Goal: Task Accomplishment & Management: Manage account settings

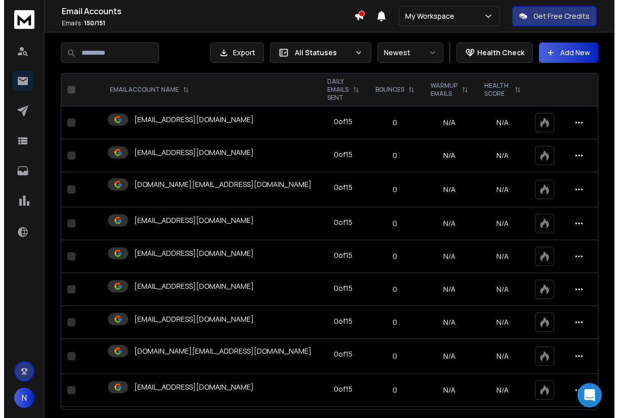
scroll to position [1771, 0]
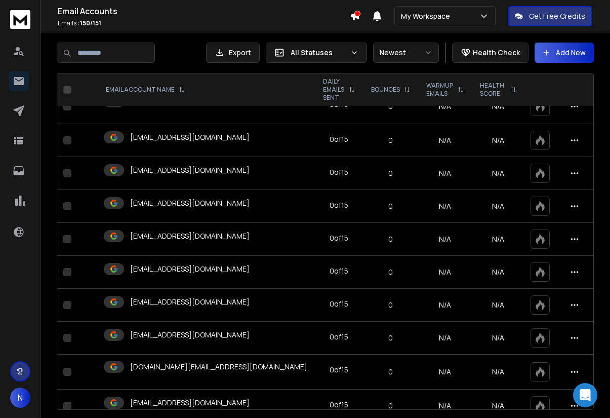
click at [575, 52] on button "Add New" at bounding box center [564, 53] width 59 height 20
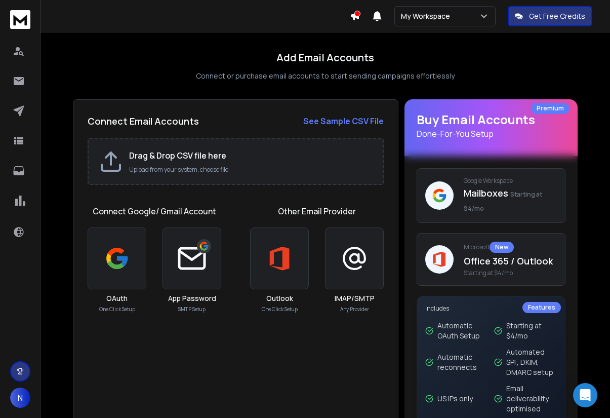
click at [120, 268] on icon at bounding box center [115, 264] width 17 height 9
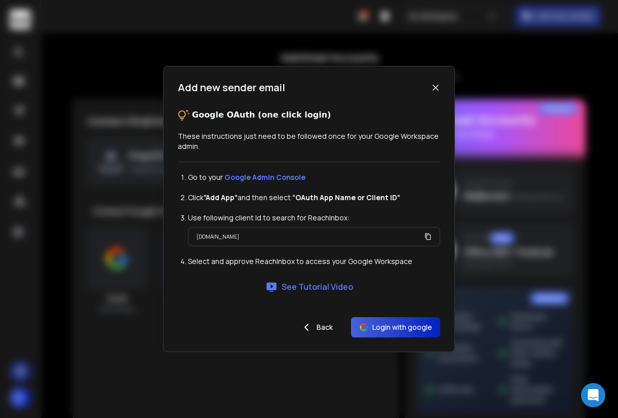
click at [381, 316] on div "Google OAuth (one click login) These instructions just need to be followed once…" at bounding box center [309, 223] width 262 height 228
click at [388, 320] on button "Login with google" at bounding box center [395, 327] width 89 height 20
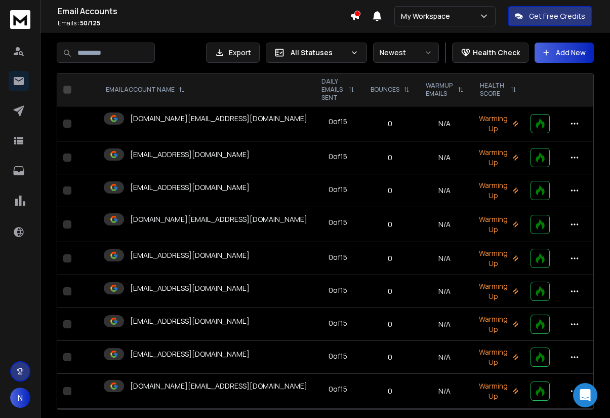
click at [564, 51] on button "Add New" at bounding box center [564, 53] width 59 height 20
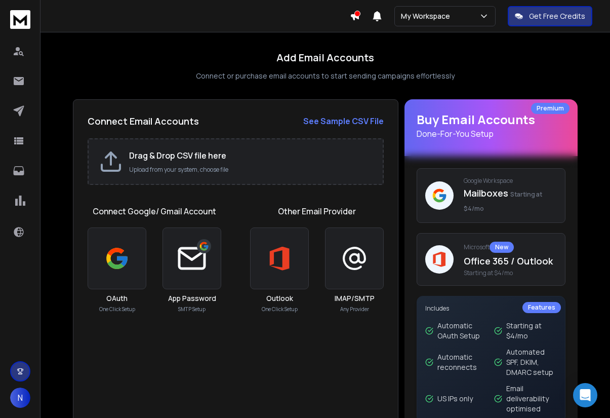
click at [121, 258] on icon at bounding box center [122, 261] width 11 height 10
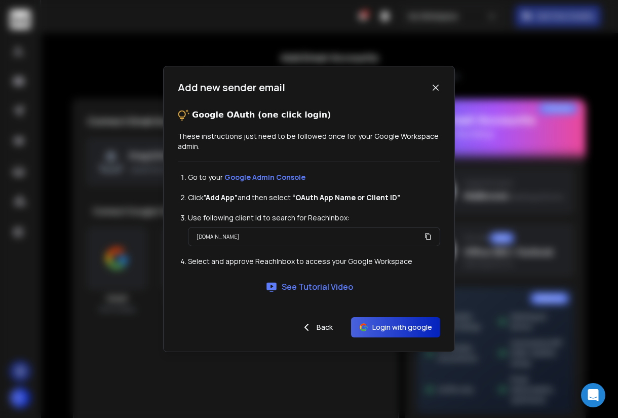
click at [385, 319] on button "Login with google" at bounding box center [395, 327] width 89 height 20
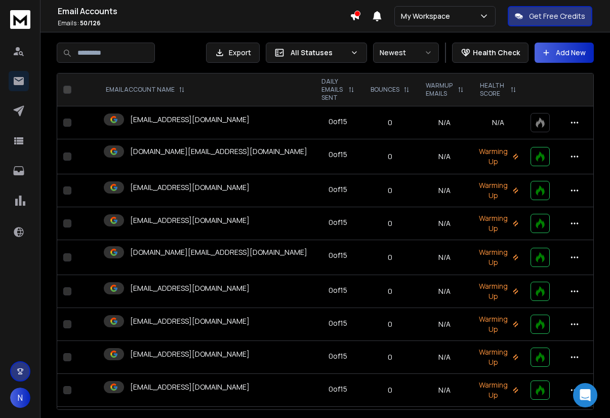
click at [578, 54] on button "Add New" at bounding box center [564, 53] width 59 height 20
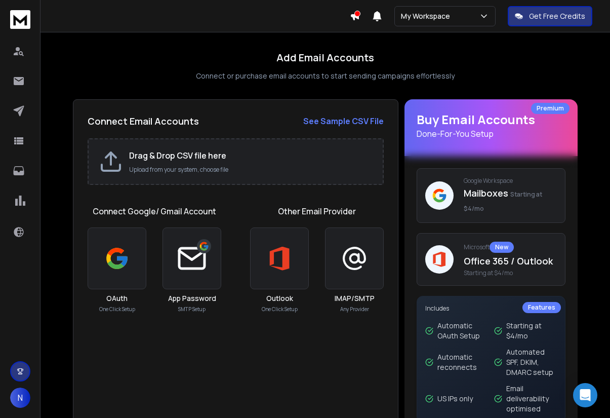
click at [134, 251] on div at bounding box center [117, 258] width 59 height 62
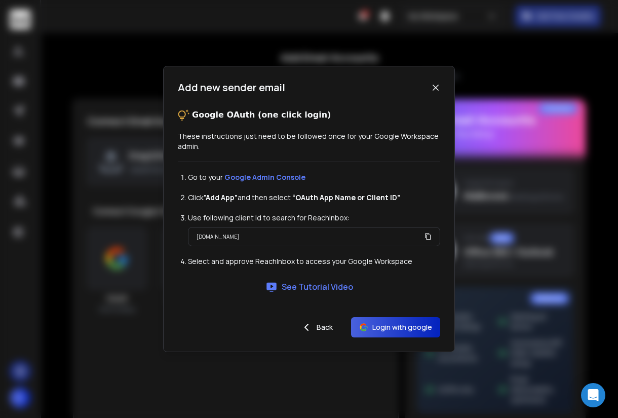
click at [415, 332] on button "Login with google" at bounding box center [395, 327] width 89 height 20
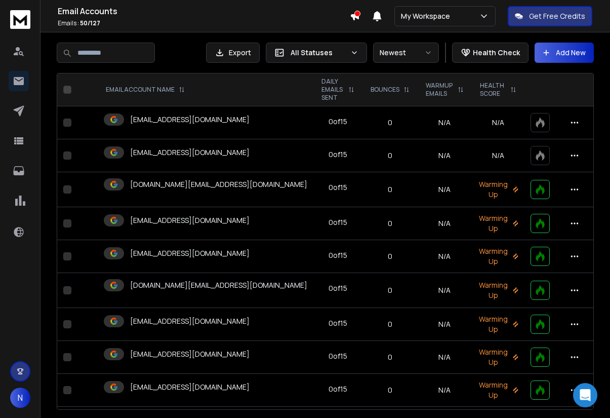
click at [563, 64] on div "Export All Statuses Newest Health Check Add New EMAIL ACCOUNT NAME DAILY EMAILS…" at bounding box center [325, 226] width 537 height 367
click at [568, 57] on button "Add New" at bounding box center [564, 53] width 59 height 20
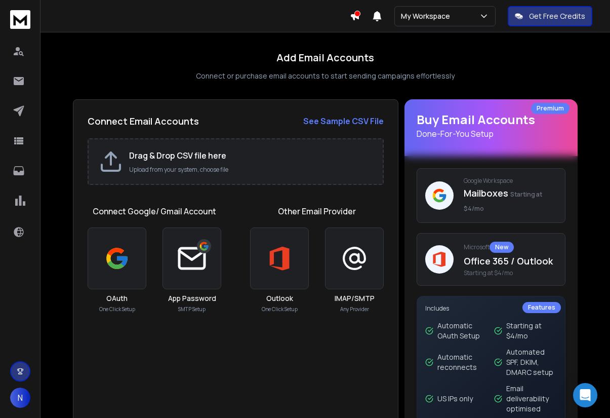
click at [113, 255] on icon at bounding box center [116, 258] width 25 height 30
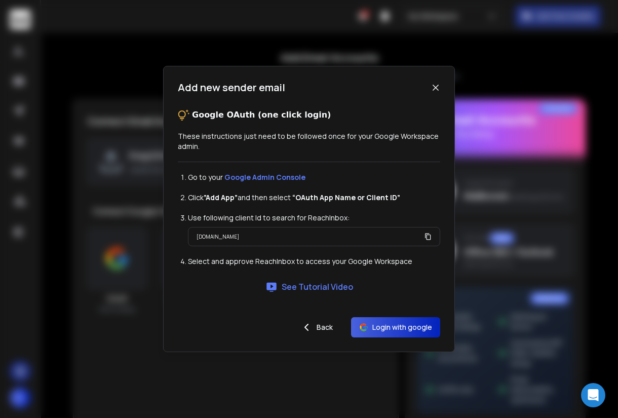
click at [408, 327] on button "Login with google" at bounding box center [395, 327] width 89 height 20
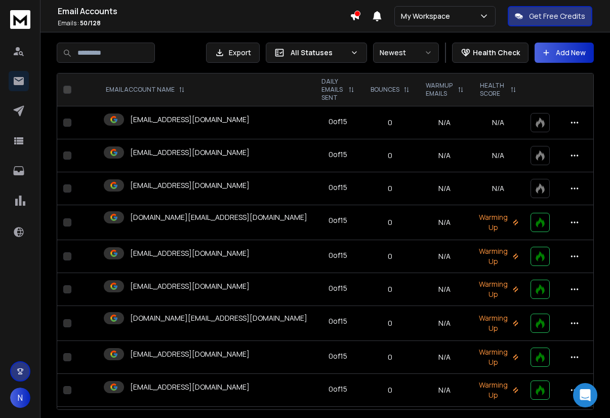
click at [544, 56] on button "Add New" at bounding box center [564, 53] width 59 height 20
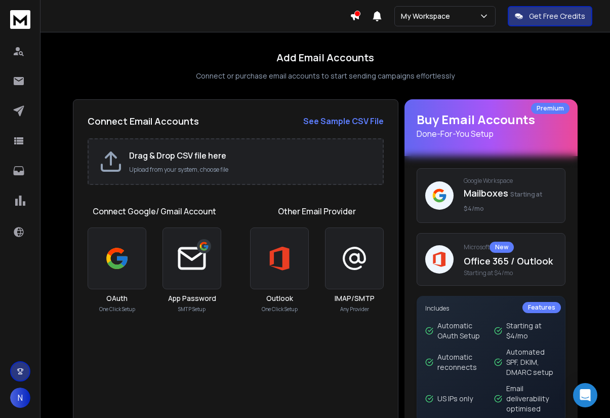
click at [110, 269] on icon at bounding box center [116, 258] width 25 height 30
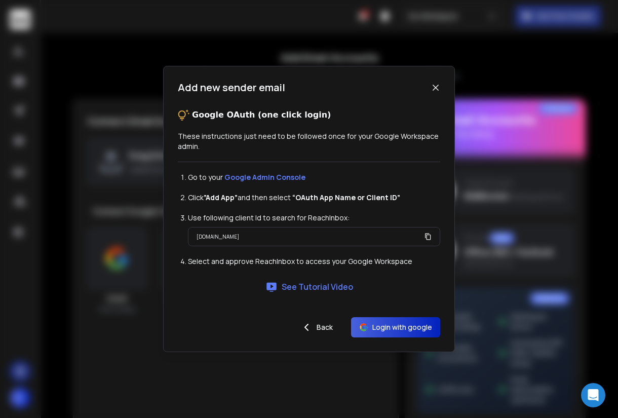
click at [410, 318] on button "Login with google" at bounding box center [395, 327] width 89 height 20
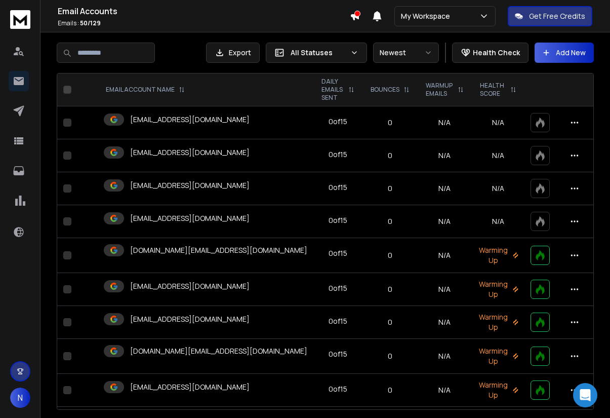
drag, startPoint x: 566, startPoint y: 54, endPoint x: 569, endPoint y: 63, distance: 9.6
click at [565, 54] on button "Add New" at bounding box center [564, 53] width 59 height 20
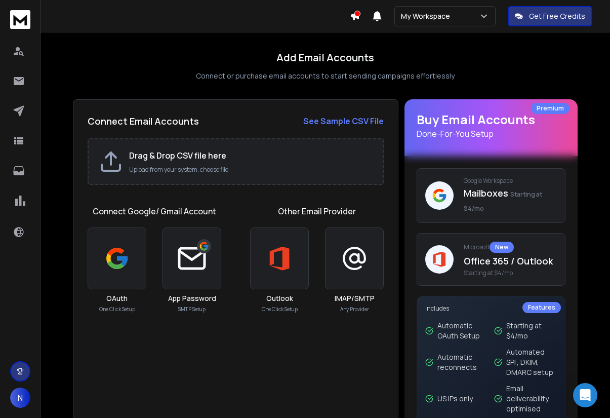
click at [141, 244] on div at bounding box center [117, 258] width 59 height 62
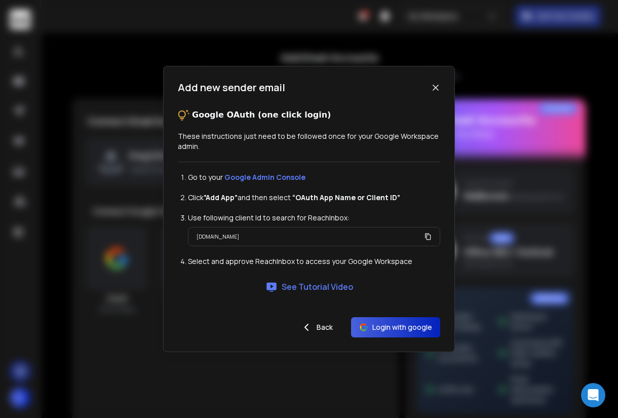
click at [410, 329] on button "Login with google" at bounding box center [395, 327] width 89 height 20
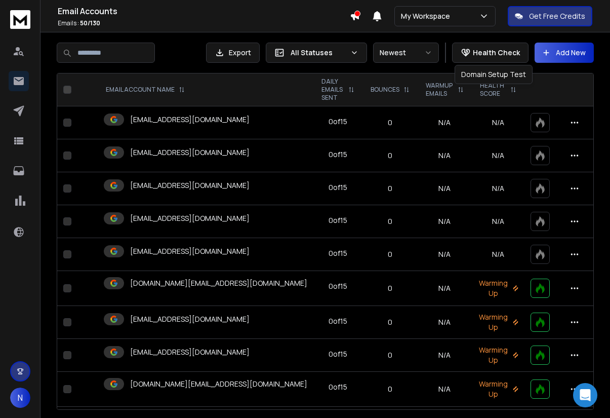
click at [563, 51] on button "Add New" at bounding box center [564, 53] width 59 height 20
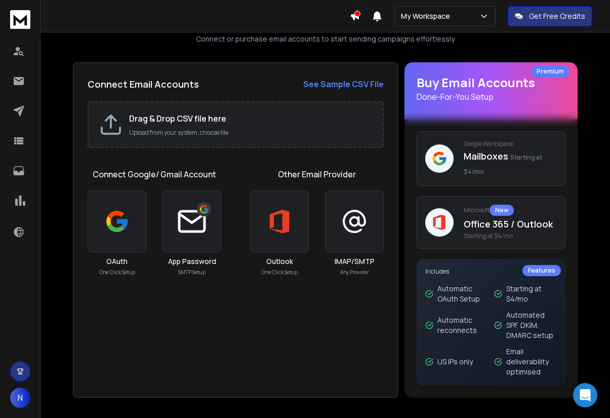
click at [105, 244] on div at bounding box center [117, 221] width 59 height 62
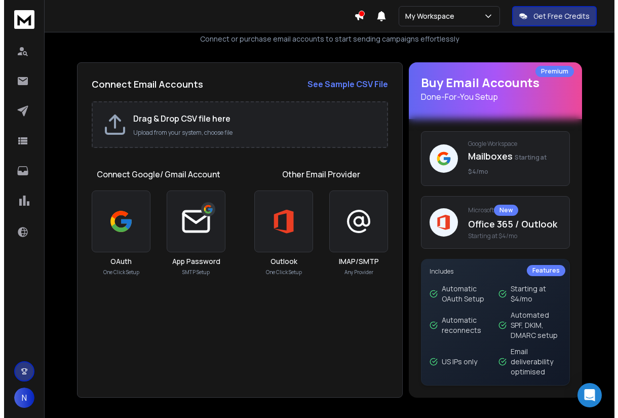
scroll to position [28, 0]
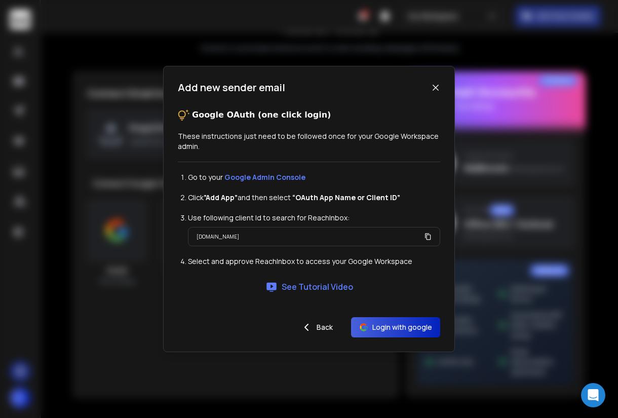
drag, startPoint x: 401, startPoint y: 321, endPoint x: 427, endPoint y: 307, distance: 29.7
click at [400, 321] on button "Login with google" at bounding box center [395, 327] width 89 height 20
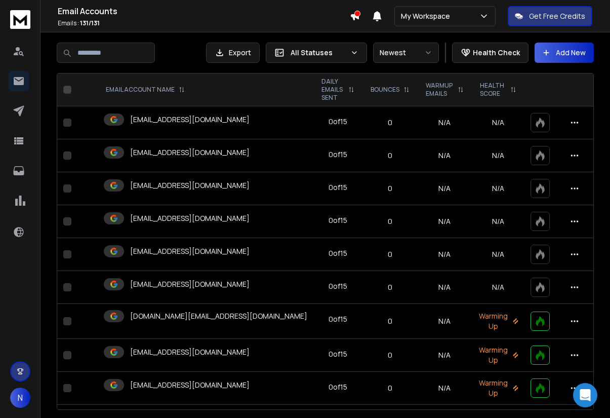
click at [576, 50] on button "Add New" at bounding box center [564, 53] width 59 height 20
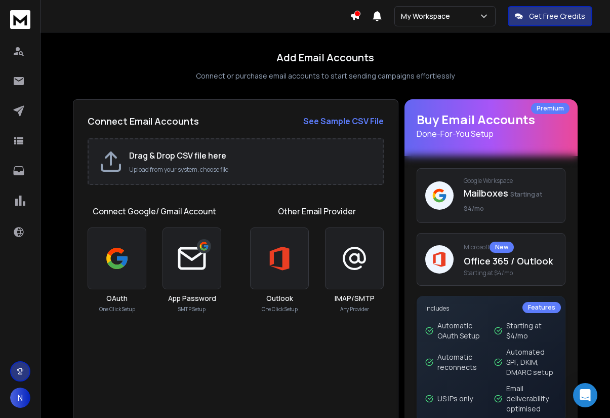
click at [122, 265] on icon at bounding box center [116, 258] width 25 height 30
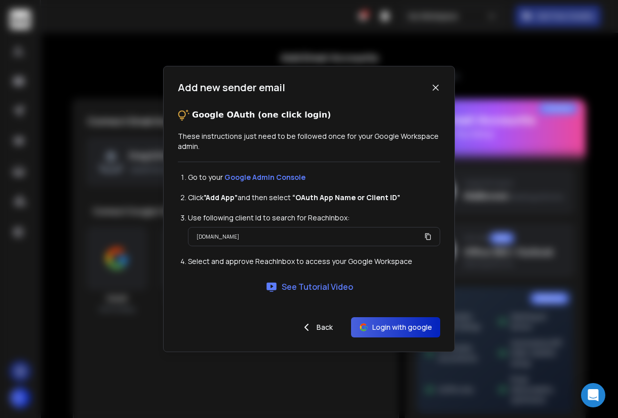
click at [381, 319] on button "Login with google" at bounding box center [395, 327] width 89 height 20
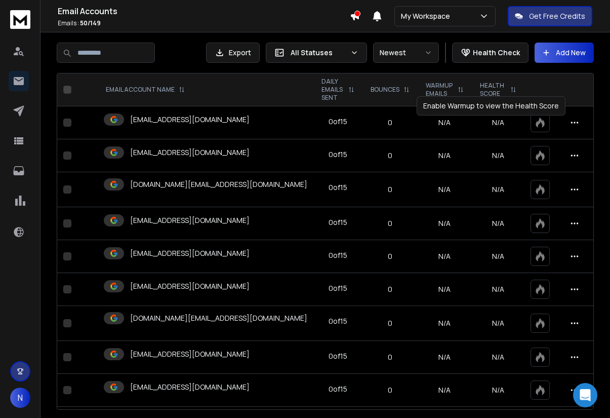
click at [567, 52] on button "Add New" at bounding box center [564, 53] width 59 height 20
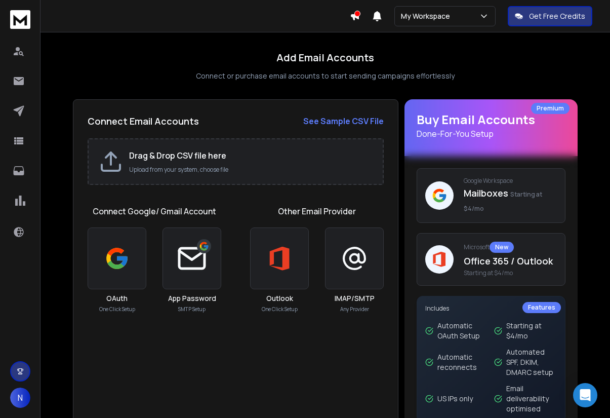
click at [114, 273] on div at bounding box center [117, 258] width 59 height 62
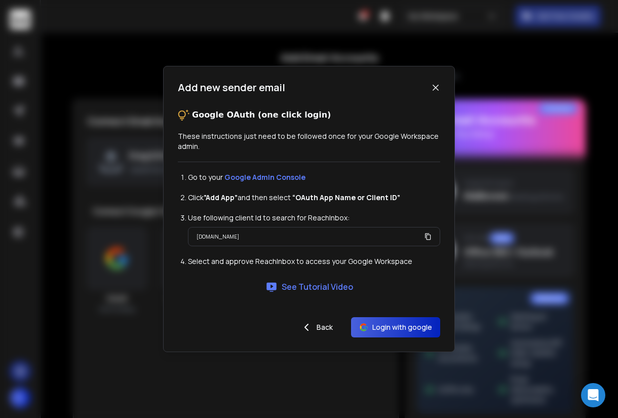
click at [376, 317] on button "Login with google" at bounding box center [395, 327] width 89 height 20
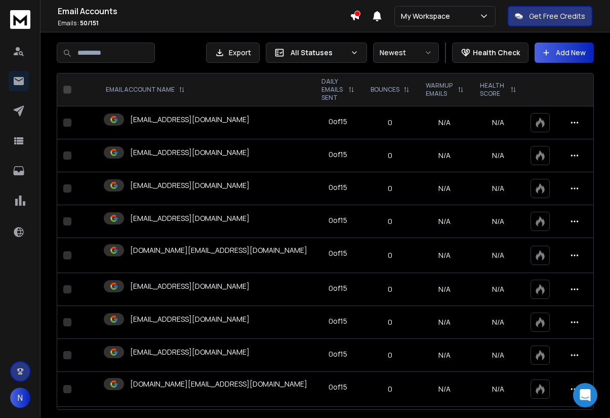
click at [554, 51] on button "Add New" at bounding box center [564, 53] width 59 height 20
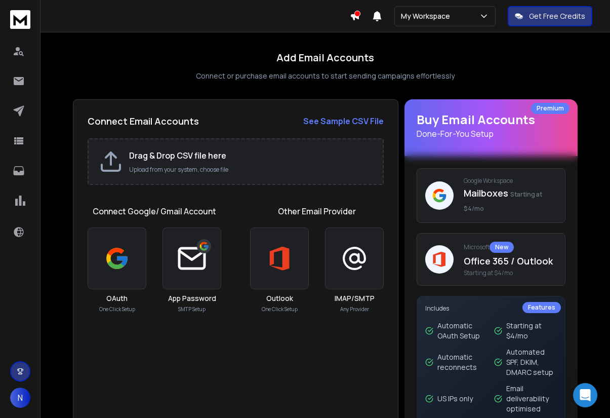
click at [111, 258] on icon at bounding box center [116, 258] width 25 height 30
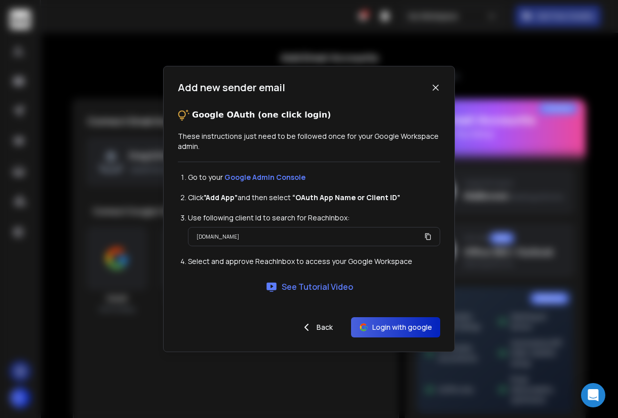
click at [406, 326] on button "Login with google" at bounding box center [395, 327] width 89 height 20
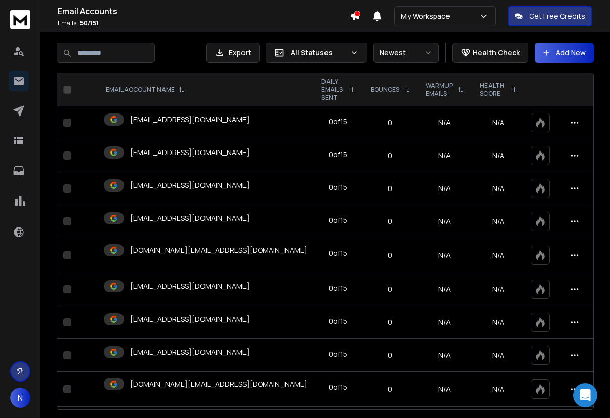
click at [556, 58] on button "Add New" at bounding box center [564, 53] width 59 height 20
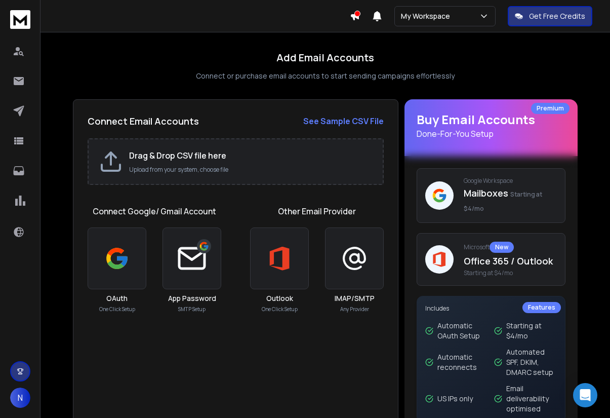
click at [133, 254] on div at bounding box center [117, 258] width 59 height 62
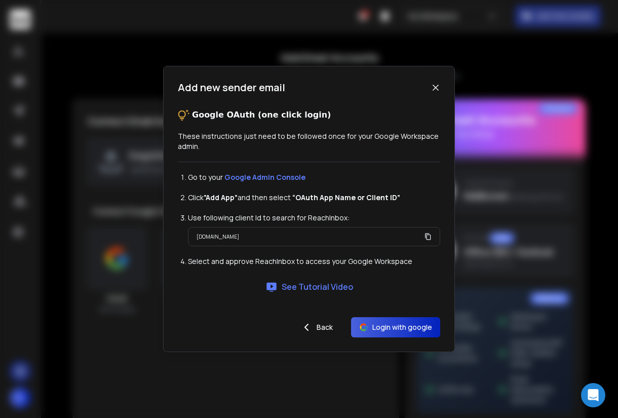
click at [406, 323] on button "Login with google" at bounding box center [395, 327] width 89 height 20
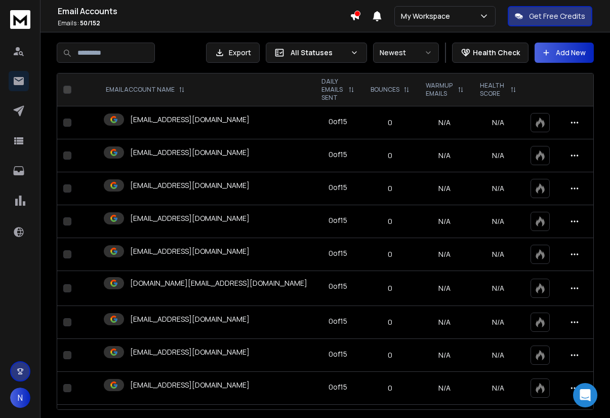
click at [556, 51] on button "Add New" at bounding box center [564, 53] width 59 height 20
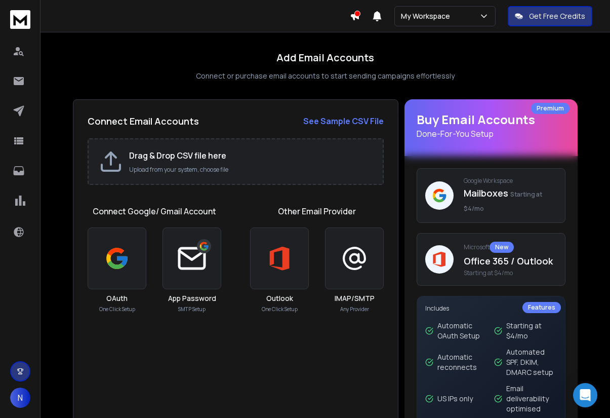
click at [116, 269] on icon at bounding box center [116, 258] width 25 height 30
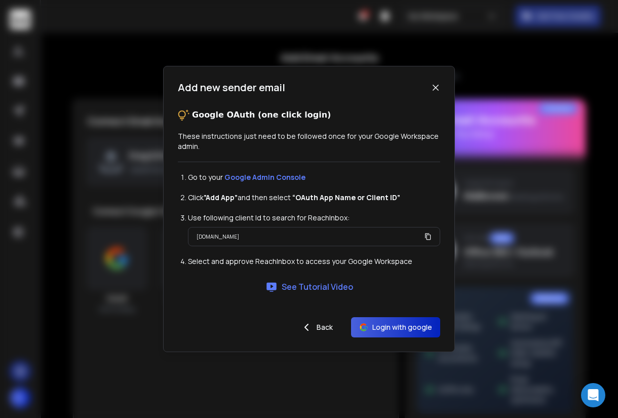
click at [385, 338] on div "Add new sender email Google OAuth (one click login) These instructions just nee…" at bounding box center [309, 209] width 292 height 286
click at [392, 328] on button "Login with google" at bounding box center [395, 327] width 89 height 20
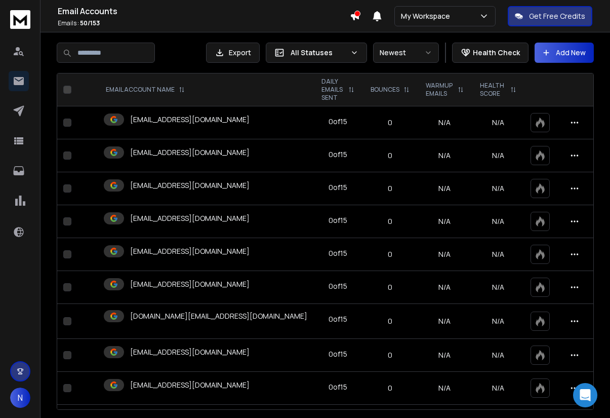
click at [555, 55] on button "Add New" at bounding box center [564, 53] width 59 height 20
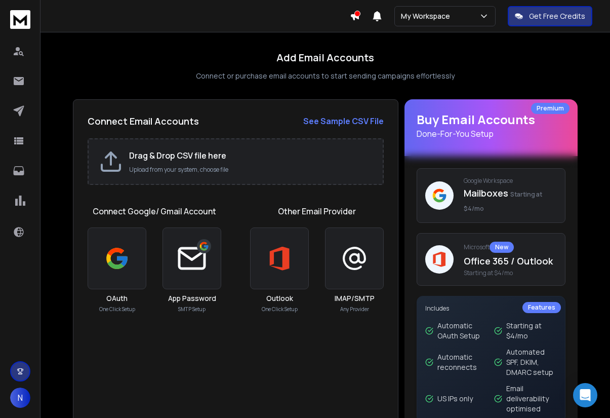
click at [106, 251] on icon at bounding box center [116, 258] width 25 height 30
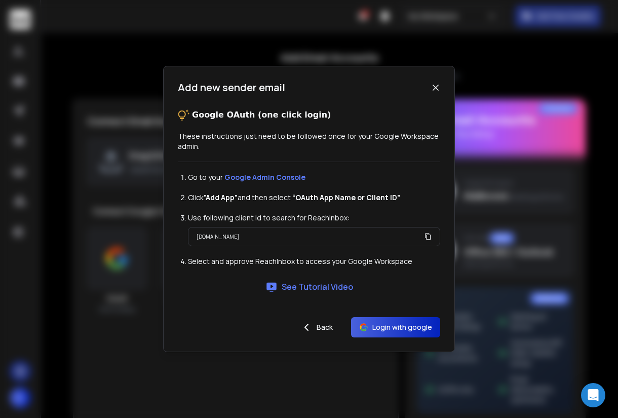
click at [394, 318] on button "Login with google" at bounding box center [395, 327] width 89 height 20
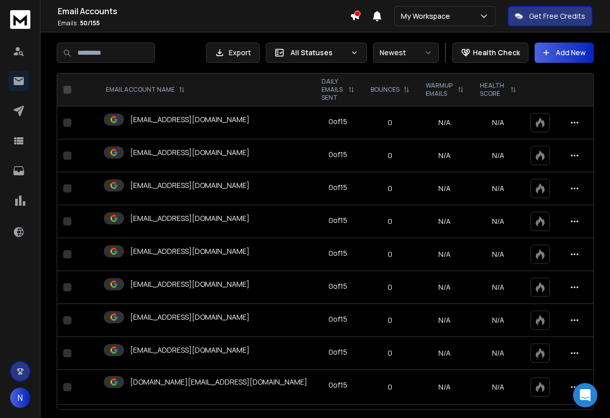
click at [557, 46] on button "Add New" at bounding box center [564, 53] width 59 height 20
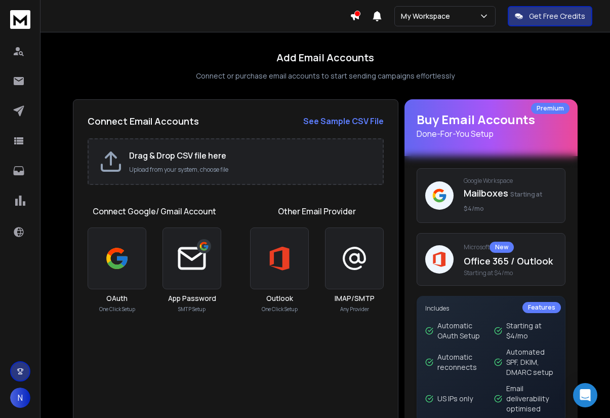
click at [110, 250] on icon at bounding box center [116, 258] width 25 height 30
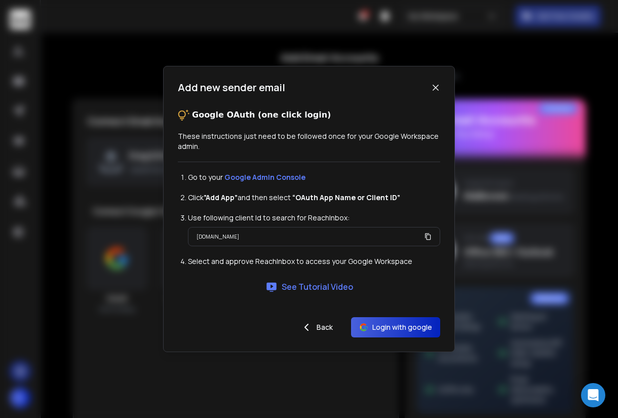
click at [421, 314] on div "Google OAuth (one click login) These instructions just need to be followed once…" at bounding box center [309, 223] width 262 height 228
click at [419, 322] on button "Login with google" at bounding box center [395, 327] width 89 height 20
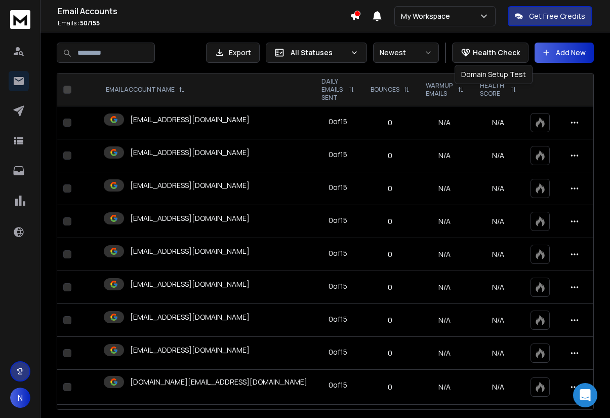
click at [568, 47] on button "Add New" at bounding box center [564, 53] width 59 height 20
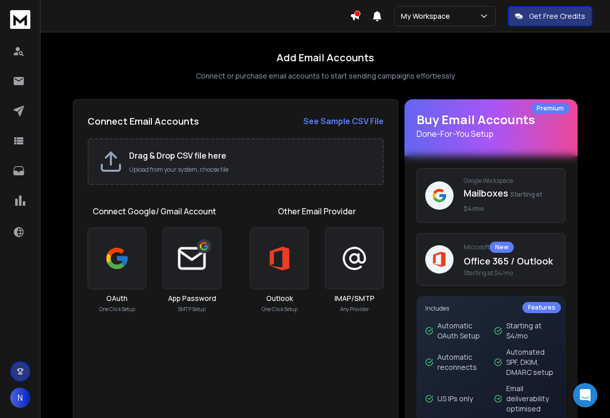
click at [94, 259] on div at bounding box center [117, 258] width 59 height 62
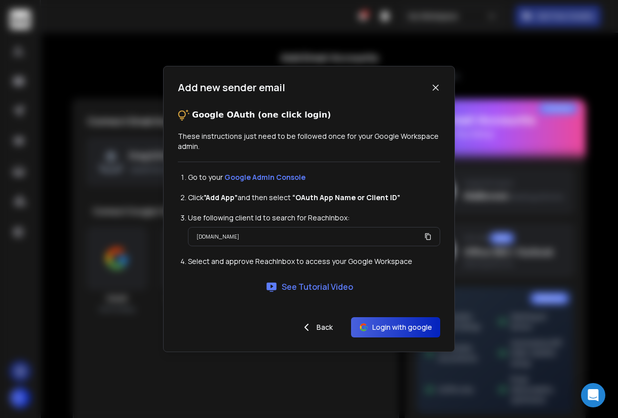
click at [395, 327] on button "Login with google" at bounding box center [395, 327] width 89 height 20
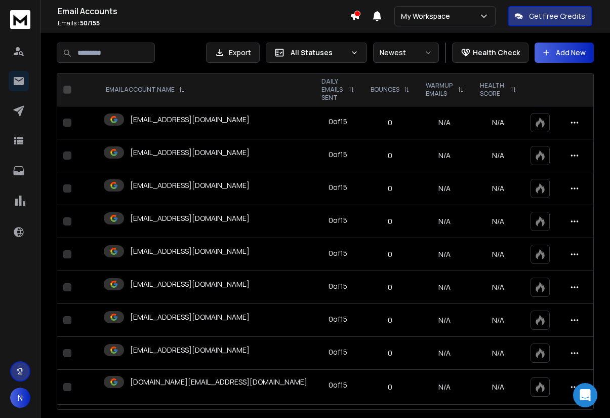
click at [562, 48] on button "Add New" at bounding box center [564, 53] width 59 height 20
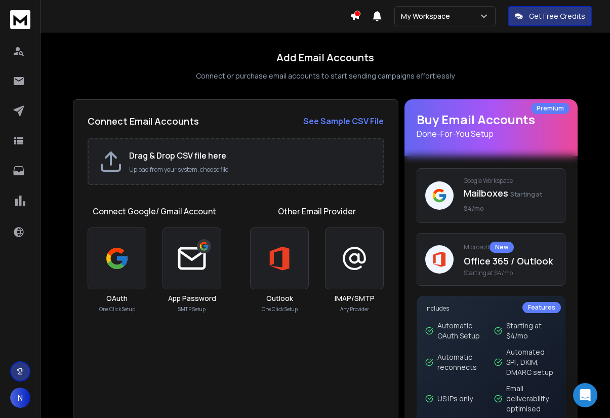
click at [118, 262] on icon at bounding box center [116, 258] width 25 height 30
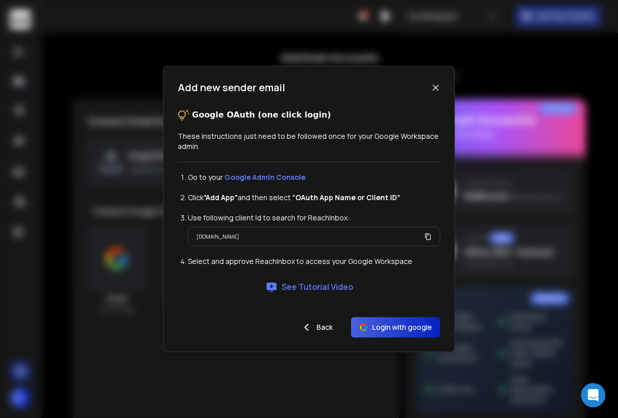
click at [388, 327] on button "Login with google" at bounding box center [395, 327] width 89 height 20
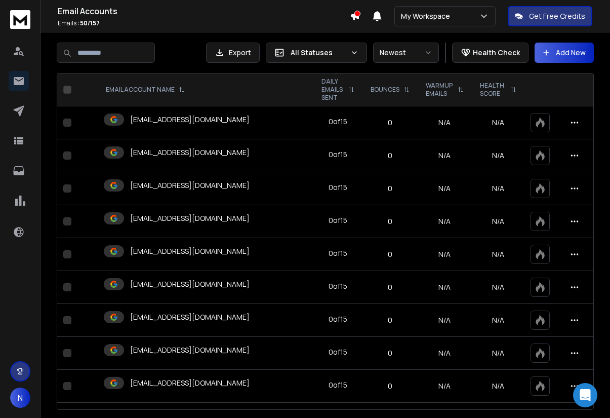
click at [572, 55] on button "Add New" at bounding box center [564, 53] width 59 height 20
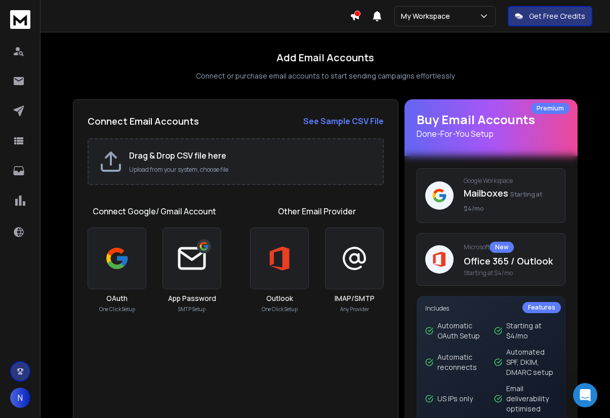
click at [117, 263] on icon at bounding box center [116, 258] width 25 height 30
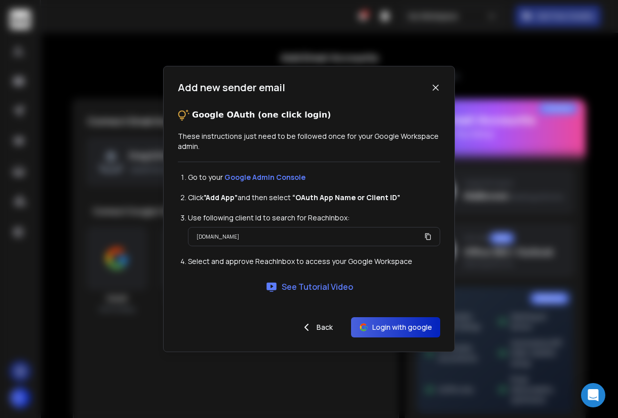
click at [418, 335] on button "Login with google" at bounding box center [395, 327] width 89 height 20
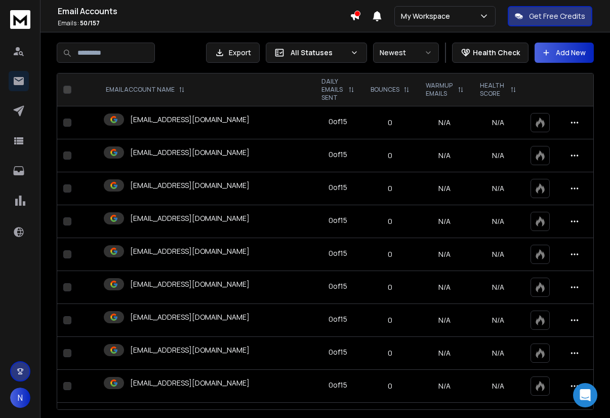
click at [567, 46] on button "Add New" at bounding box center [564, 53] width 59 height 20
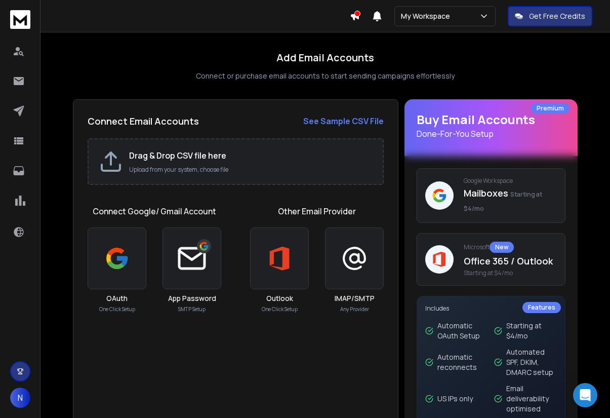
click at [105, 269] on icon at bounding box center [116, 258] width 25 height 30
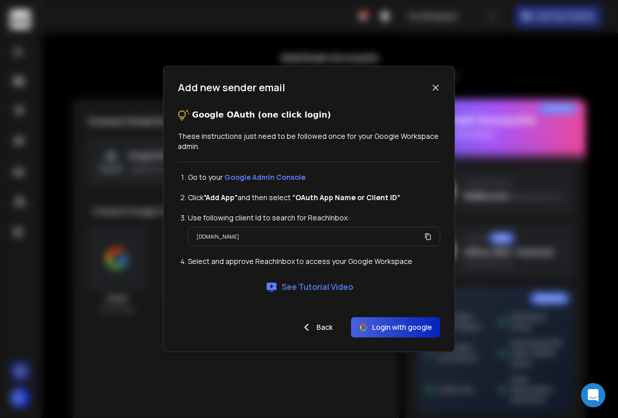
click at [380, 329] on button "Login with google" at bounding box center [395, 327] width 89 height 20
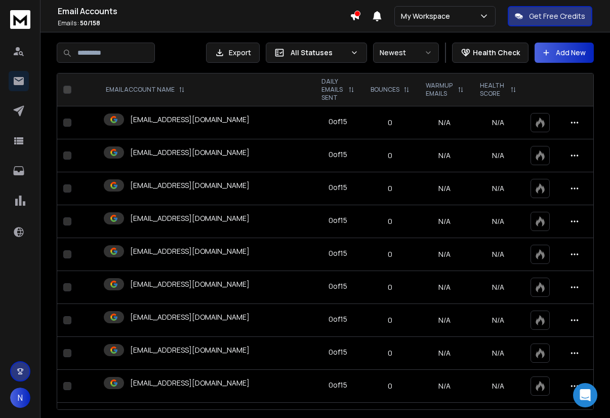
click at [567, 54] on button "Add New" at bounding box center [564, 53] width 59 height 20
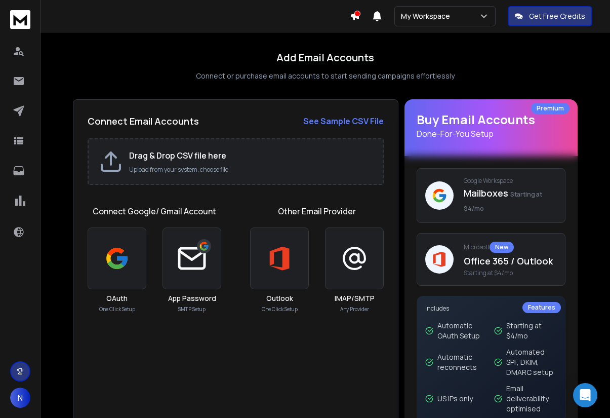
click at [110, 260] on icon at bounding box center [116, 258] width 21 height 21
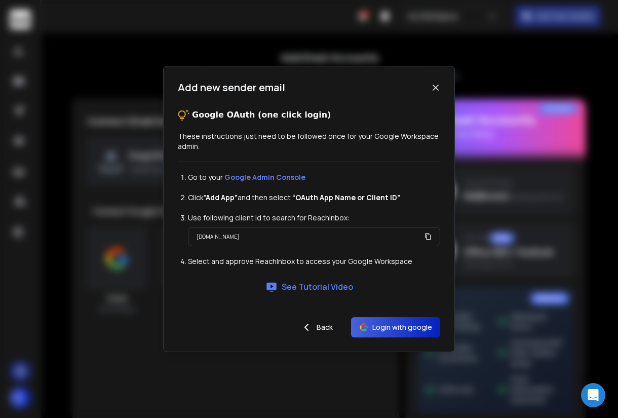
click at [386, 324] on button "Login with google" at bounding box center [395, 327] width 89 height 20
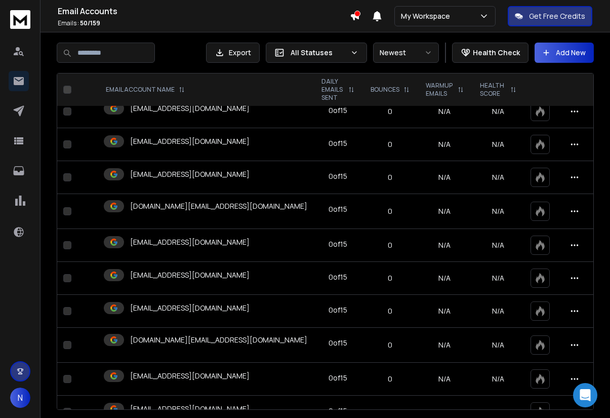
scroll to position [304, 0]
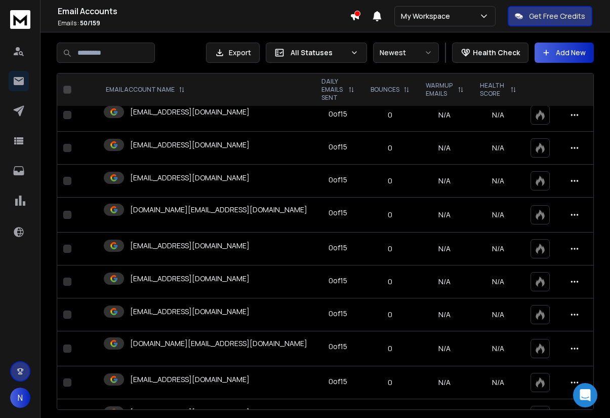
click at [549, 58] on button "Add New" at bounding box center [564, 53] width 59 height 20
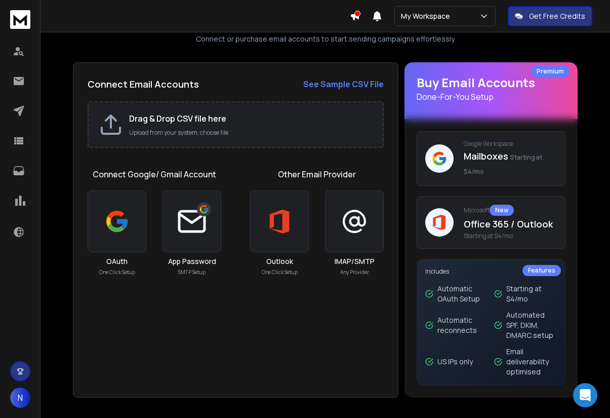
click at [109, 215] on icon at bounding box center [116, 215] width 17 height 8
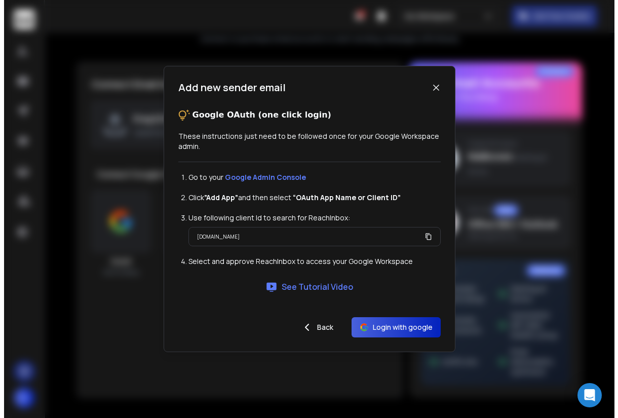
scroll to position [28, 0]
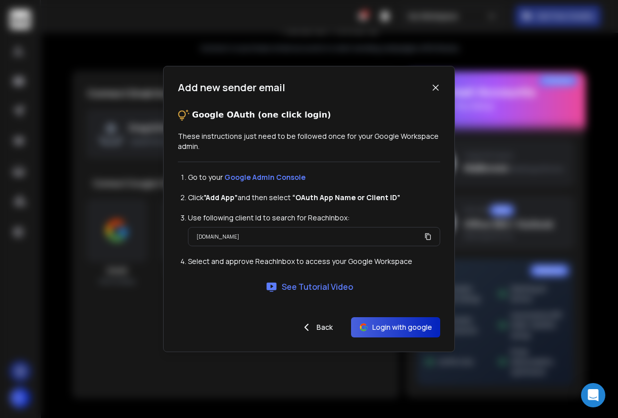
click at [368, 327] on icon at bounding box center [363, 326] width 9 height 9
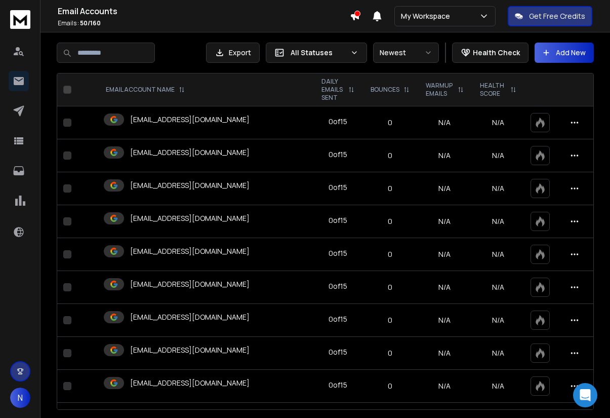
click at [574, 53] on button "Add New" at bounding box center [564, 53] width 59 height 20
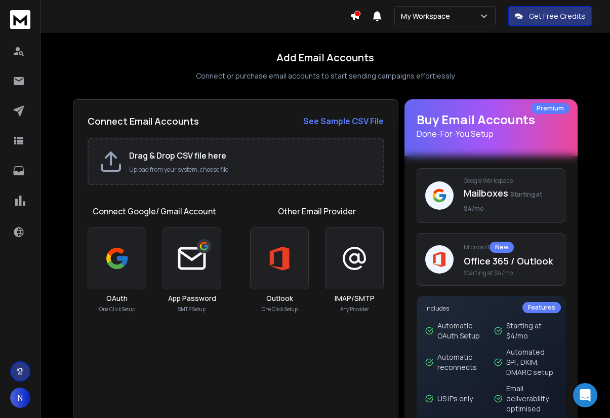
click at [107, 259] on icon at bounding box center [116, 258] width 21 height 21
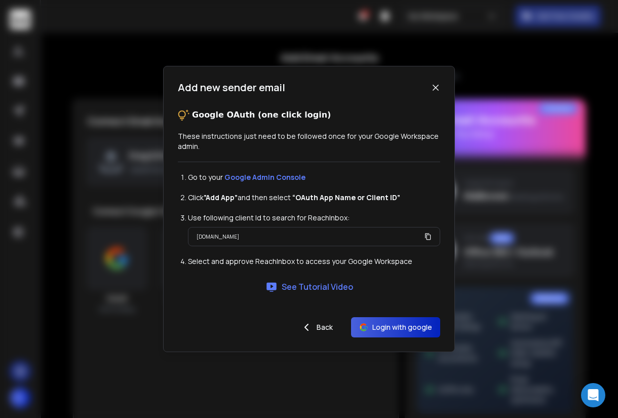
click at [430, 323] on button "Login with google" at bounding box center [395, 327] width 89 height 20
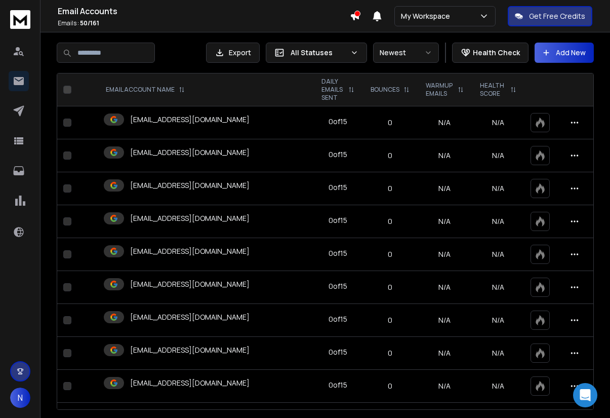
click at [552, 54] on button "Add New" at bounding box center [564, 53] width 59 height 20
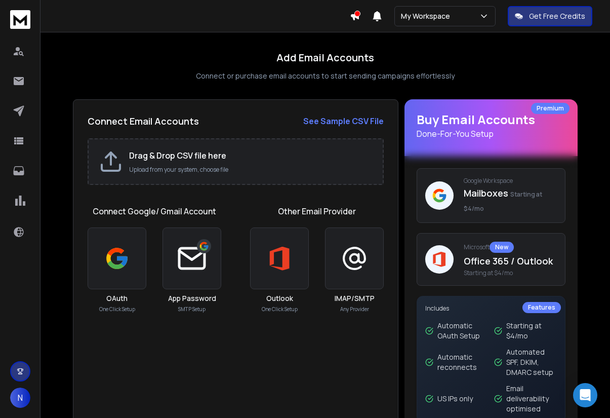
click at [107, 269] on icon at bounding box center [116, 258] width 25 height 30
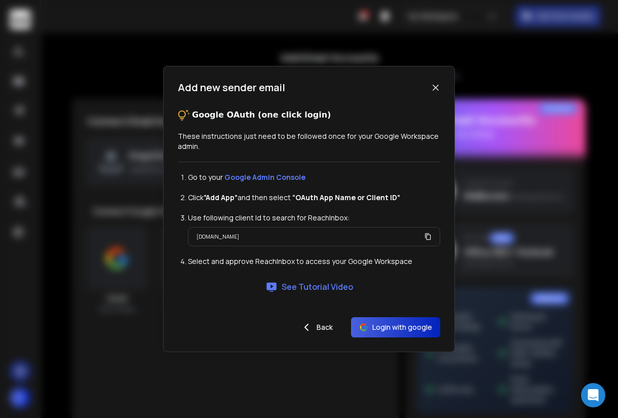
click at [384, 335] on button "Login with google" at bounding box center [395, 327] width 89 height 20
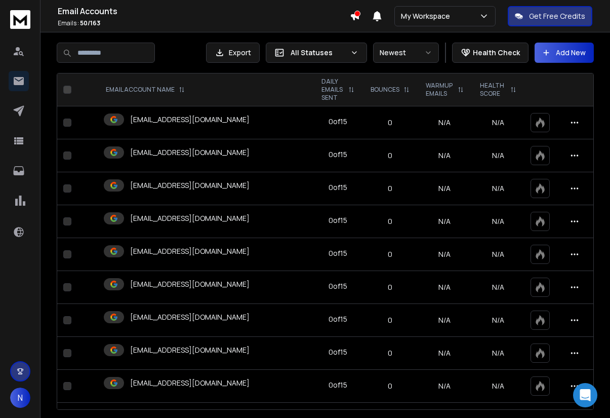
click at [562, 52] on button "Add New" at bounding box center [564, 53] width 59 height 20
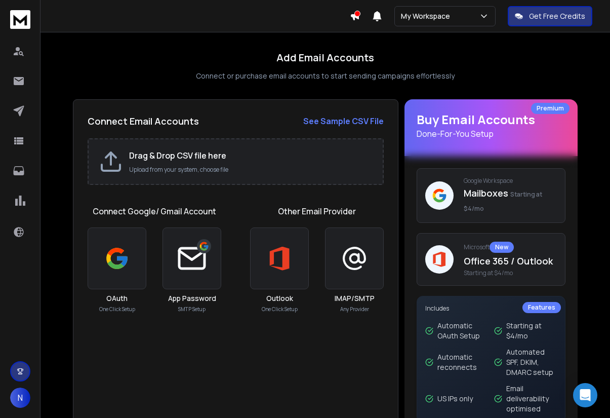
click at [125, 261] on icon at bounding box center [122, 261] width 11 height 10
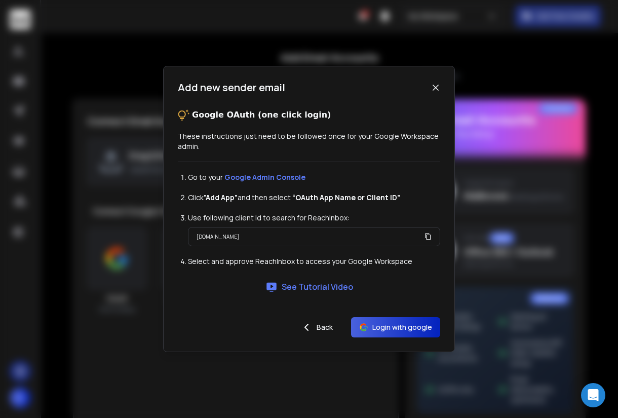
click at [397, 323] on button "Login with google" at bounding box center [395, 327] width 89 height 20
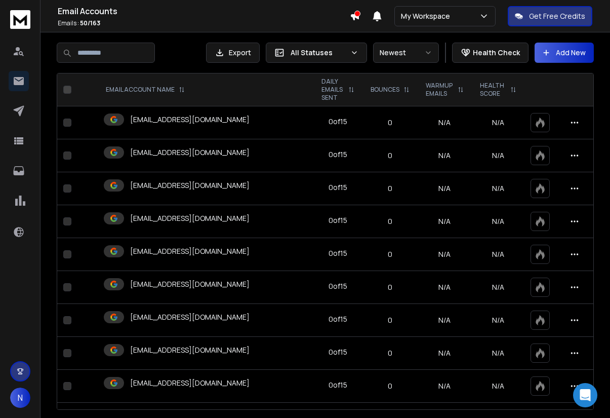
click at [559, 52] on button "Add New" at bounding box center [564, 53] width 59 height 20
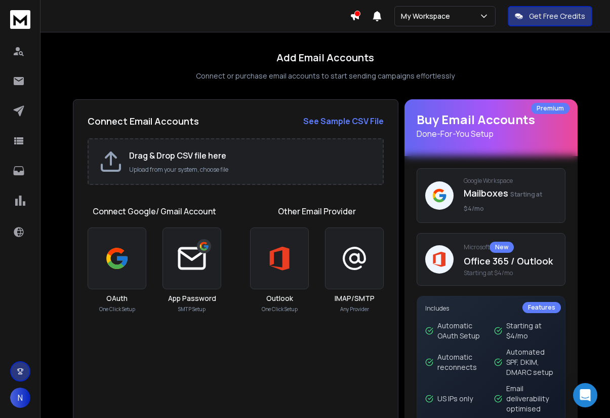
click at [104, 258] on div at bounding box center [117, 258] width 59 height 62
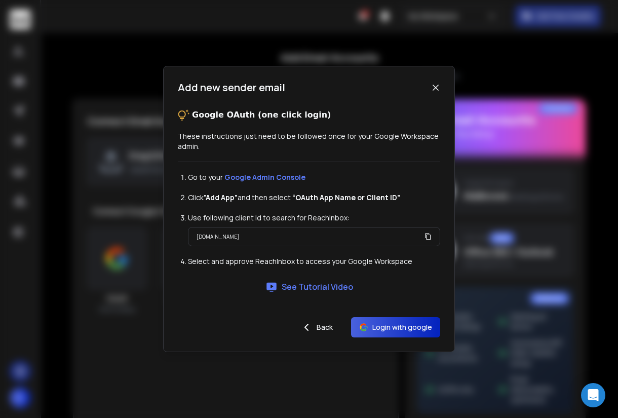
click at [393, 329] on button "Login with google" at bounding box center [395, 327] width 89 height 20
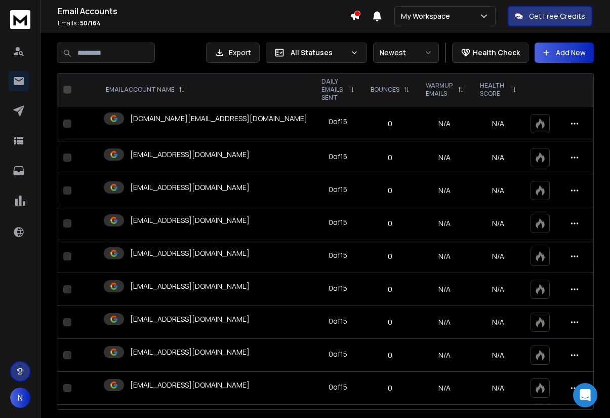
click at [579, 54] on button "Add New" at bounding box center [564, 53] width 59 height 20
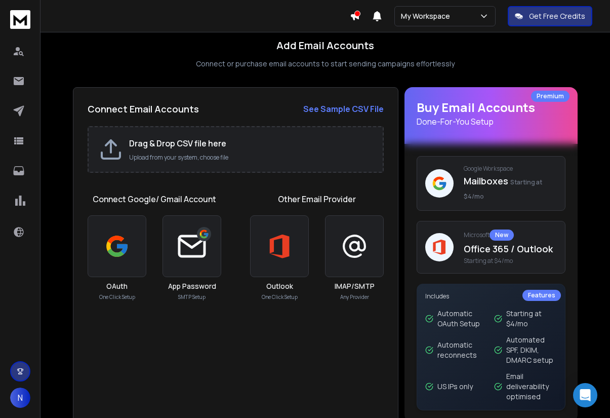
scroll to position [37, 0]
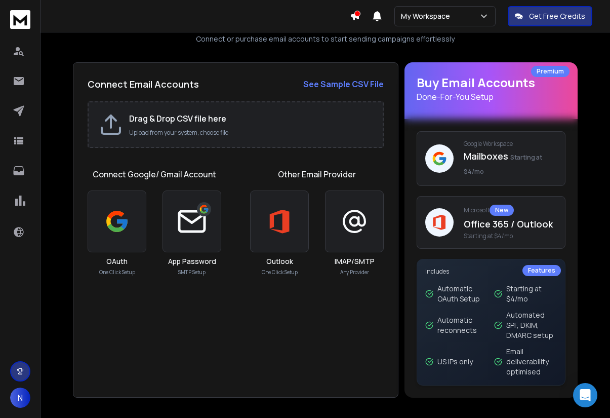
click at [79, 236] on div "Connect Email Accounts See Sample CSV File Drag & Drop CSV file here Upload fro…" at bounding box center [235, 229] width 325 height 335
click at [104, 233] on div at bounding box center [117, 221] width 59 height 62
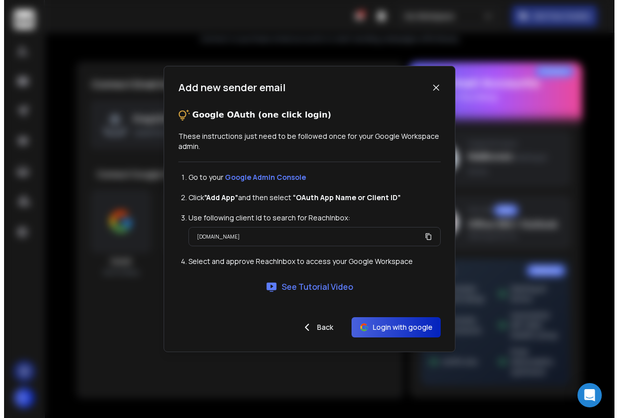
scroll to position [28, 0]
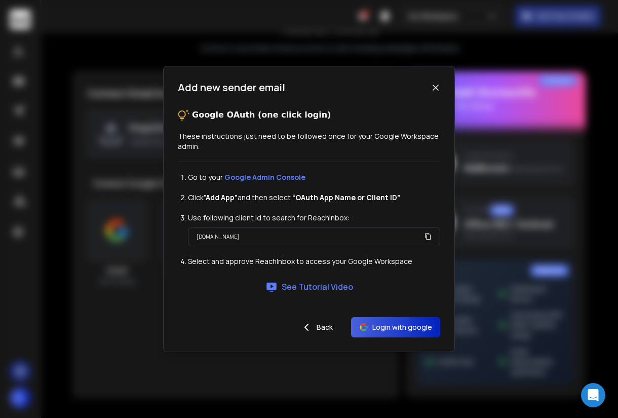
click at [359, 322] on button "Login with google" at bounding box center [395, 327] width 89 height 20
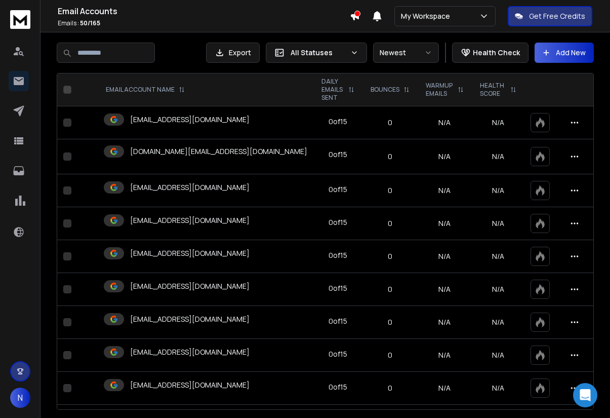
click at [567, 54] on button "Add New" at bounding box center [564, 53] width 59 height 20
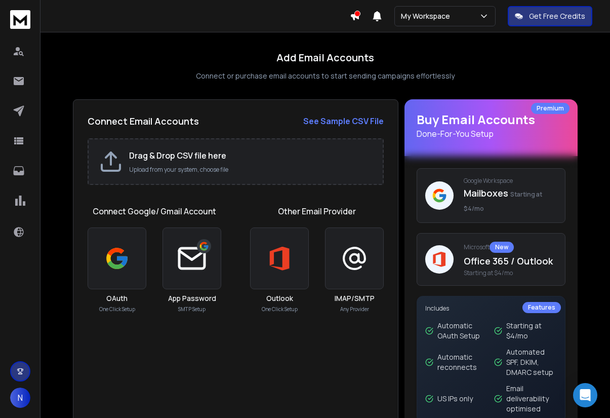
click at [103, 245] on div at bounding box center [117, 258] width 59 height 62
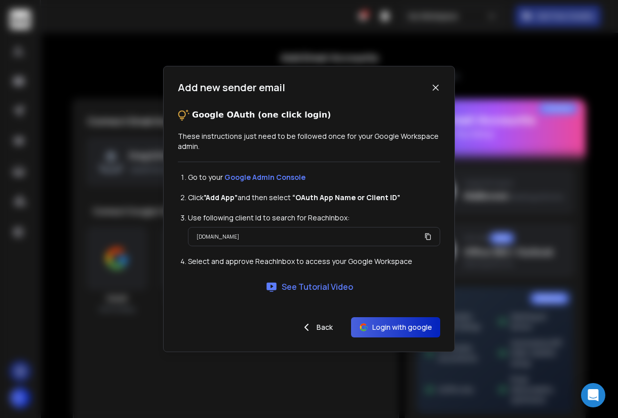
click at [414, 323] on button "Login with google" at bounding box center [395, 327] width 89 height 20
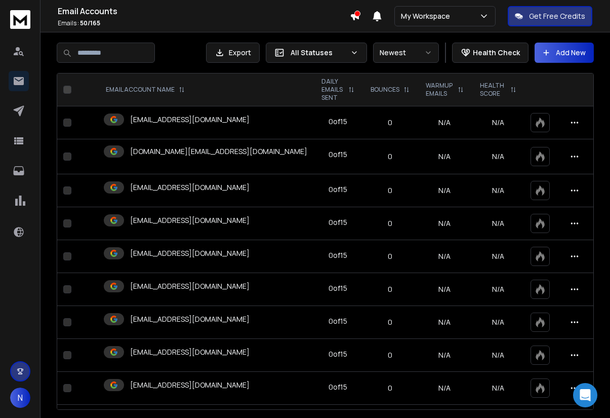
click at [567, 48] on button "Add New" at bounding box center [564, 53] width 59 height 20
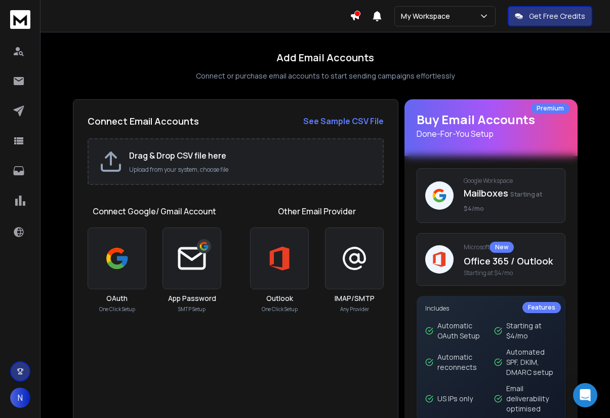
click at [107, 266] on icon at bounding box center [116, 258] width 25 height 30
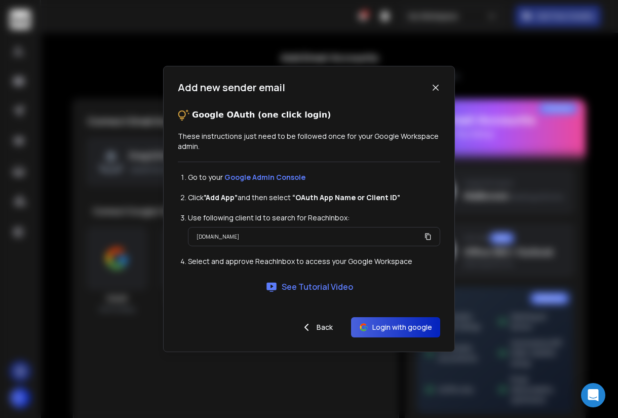
drag, startPoint x: 373, startPoint y: 332, endPoint x: 395, endPoint y: 313, distance: 29.5
click at [373, 331] on button "Login with google" at bounding box center [395, 327] width 89 height 20
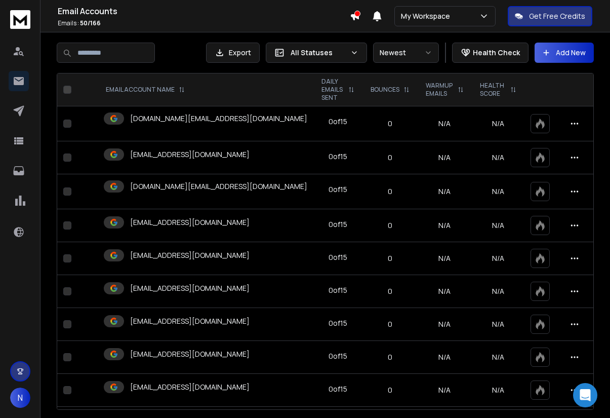
click at [560, 50] on button "Add New" at bounding box center [564, 53] width 59 height 20
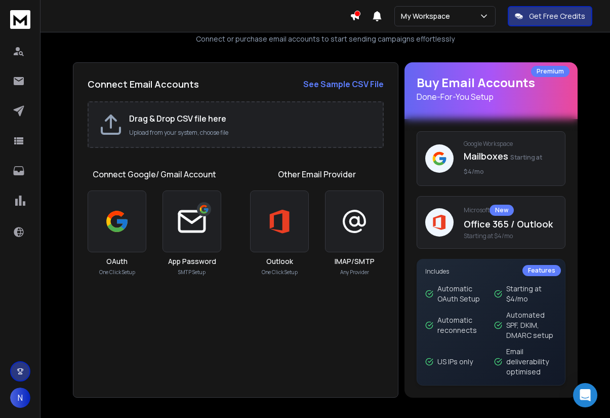
click at [108, 217] on icon at bounding box center [116, 221] width 21 height 21
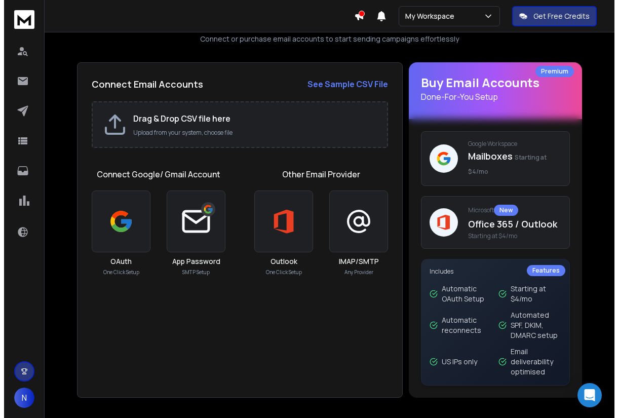
scroll to position [28, 0]
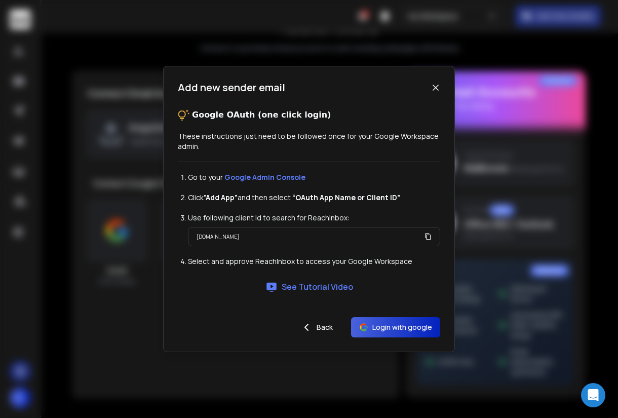
drag, startPoint x: 407, startPoint y: 331, endPoint x: 420, endPoint y: 330, distance: 13.2
click at [406, 331] on button "Login with google" at bounding box center [395, 327] width 89 height 20
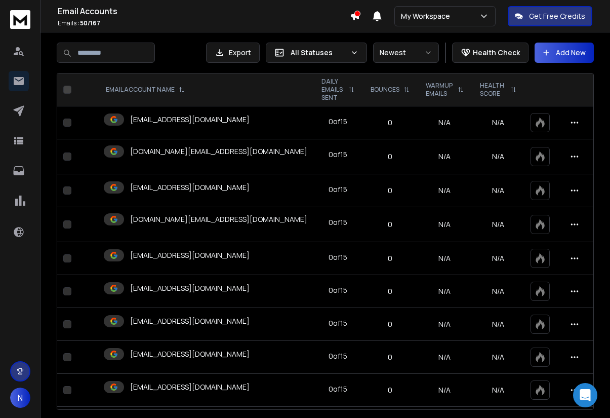
click at [574, 52] on button "Add New" at bounding box center [564, 53] width 59 height 20
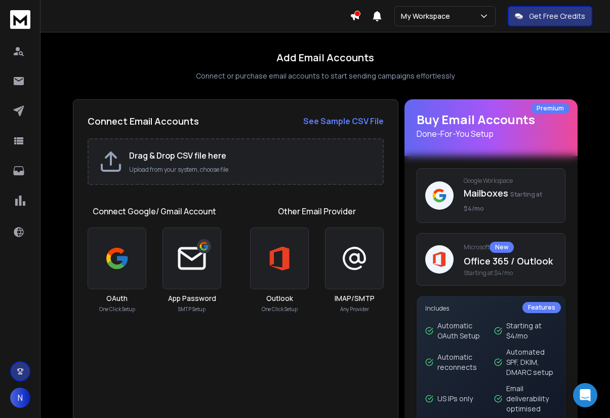
click at [102, 281] on div at bounding box center [117, 258] width 59 height 62
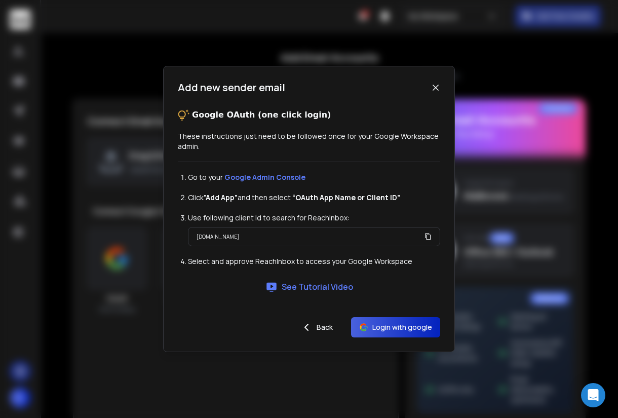
click at [420, 329] on button "Login with google" at bounding box center [395, 327] width 89 height 20
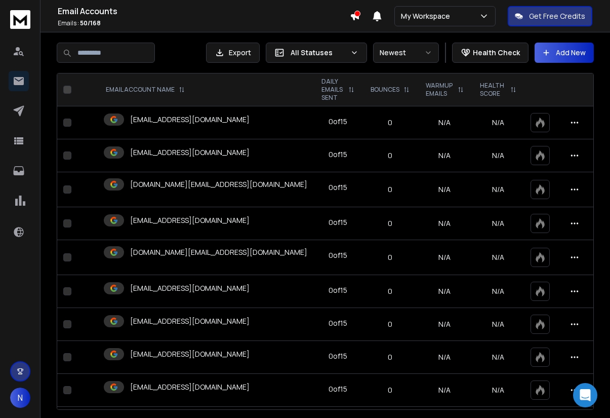
click at [567, 56] on button "Add New" at bounding box center [564, 53] width 59 height 20
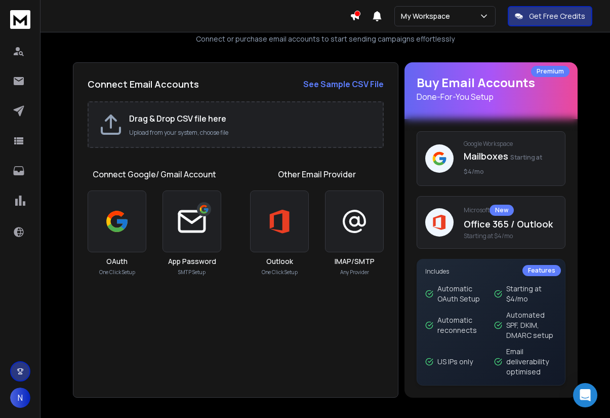
click at [119, 232] on icon at bounding box center [116, 221] width 25 height 30
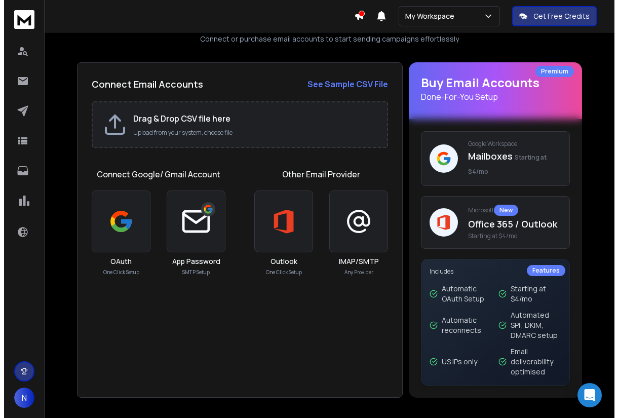
scroll to position [28, 0]
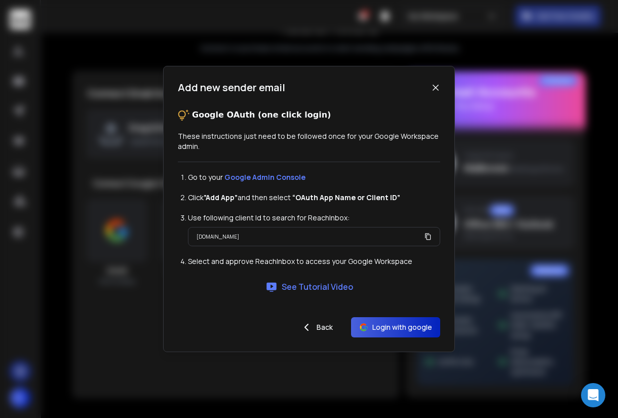
click at [385, 322] on button "Login with google" at bounding box center [395, 327] width 89 height 20
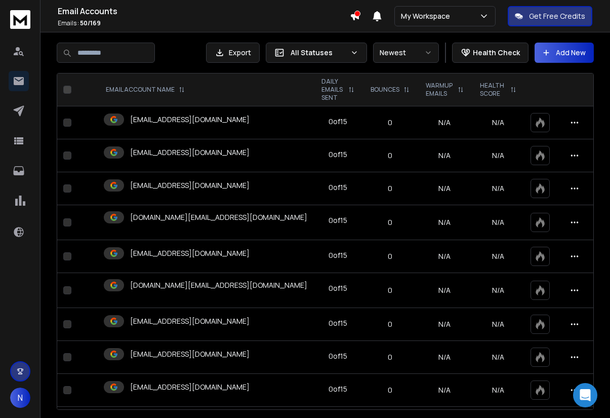
click at [559, 54] on button "Add New" at bounding box center [564, 53] width 59 height 20
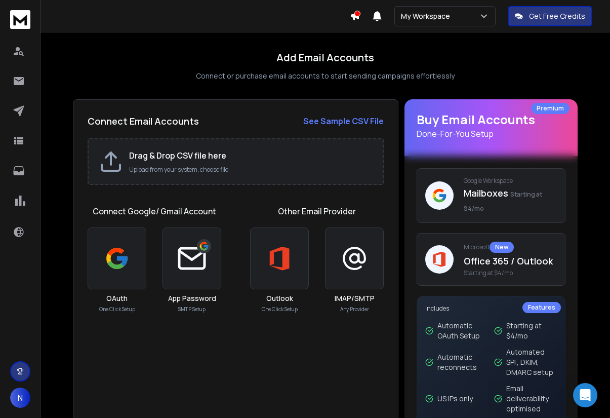
click at [94, 274] on div at bounding box center [117, 258] width 59 height 62
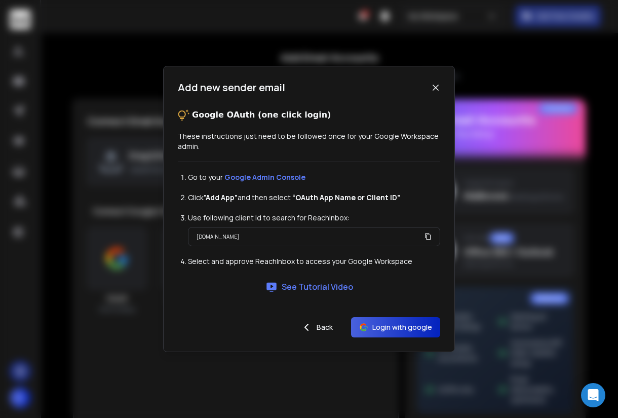
click at [404, 328] on button "Login with google" at bounding box center [395, 327] width 89 height 20
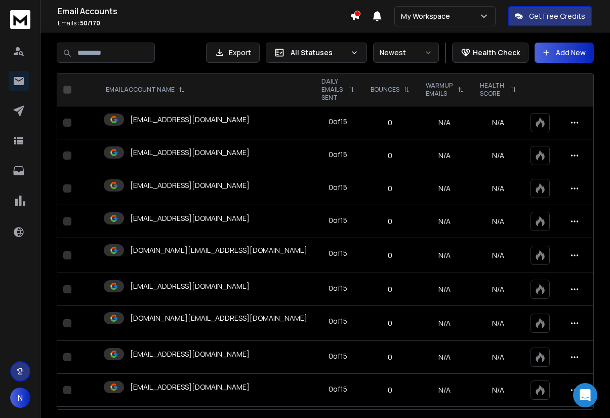
click at [569, 58] on button "Add New" at bounding box center [564, 53] width 59 height 20
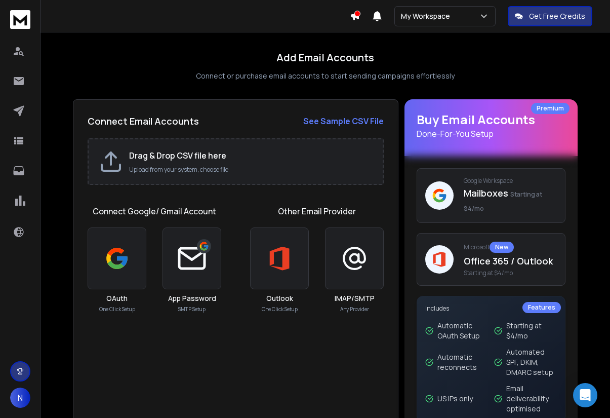
click at [104, 266] on div at bounding box center [117, 258] width 59 height 62
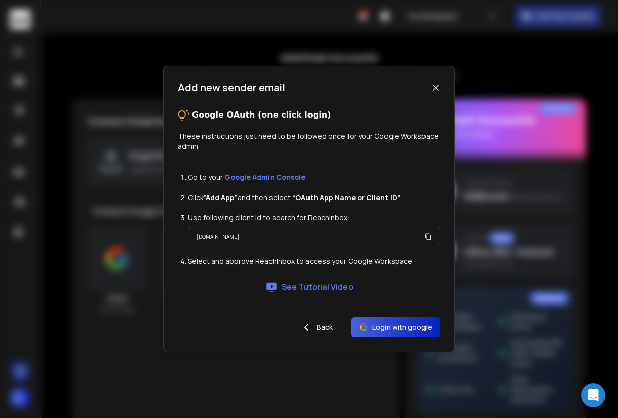
click at [400, 323] on button "Login with google" at bounding box center [395, 327] width 89 height 20
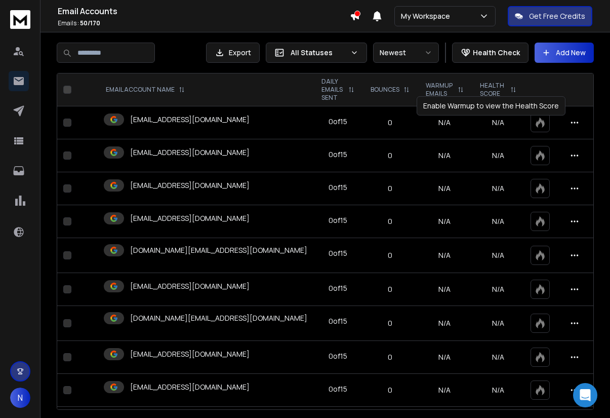
click at [565, 59] on button "Add New" at bounding box center [564, 53] width 59 height 20
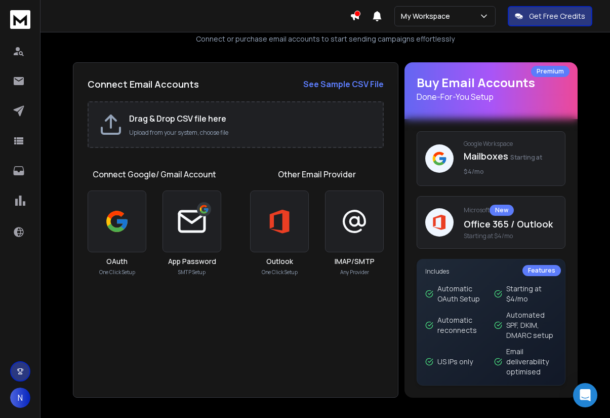
click at [124, 219] on icon at bounding box center [116, 221] width 25 height 30
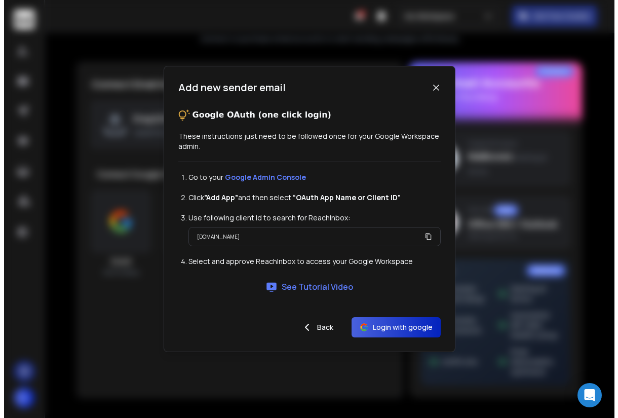
scroll to position [28, 0]
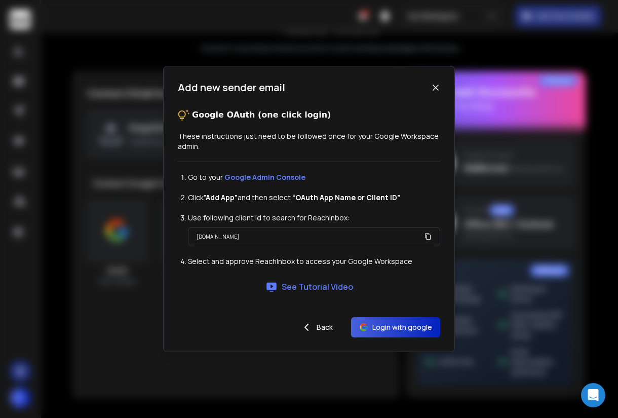
click at [382, 328] on button "Login with google" at bounding box center [395, 327] width 89 height 20
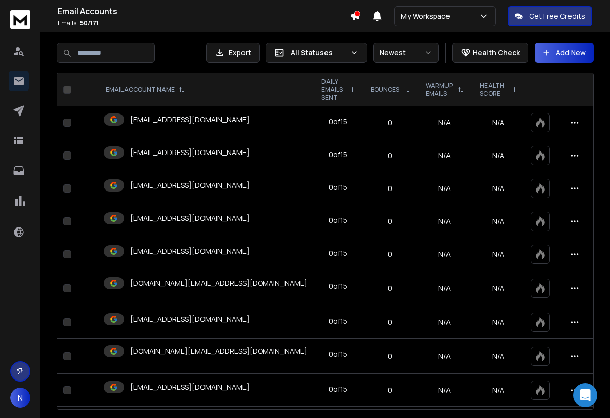
click at [564, 49] on button "Add New" at bounding box center [564, 53] width 59 height 20
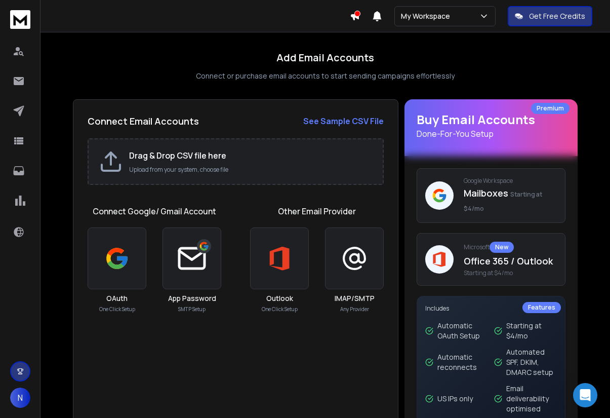
click at [92, 269] on div at bounding box center [117, 258] width 59 height 62
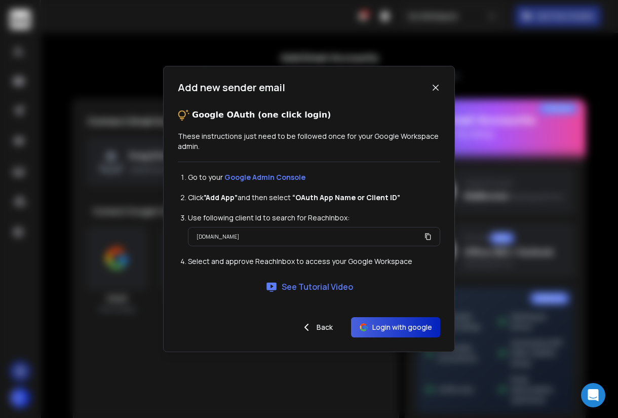
click at [386, 324] on button "Login with google" at bounding box center [395, 327] width 89 height 20
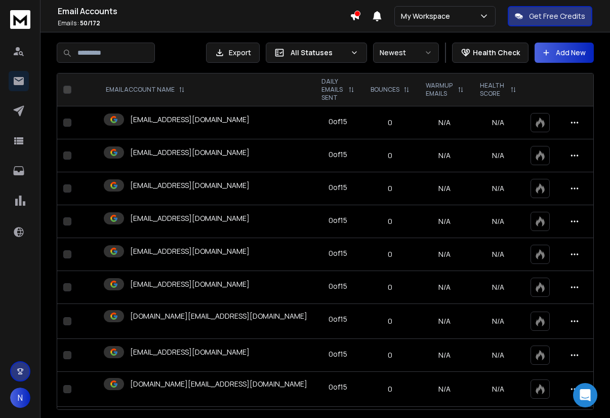
click at [579, 46] on button "Add New" at bounding box center [564, 53] width 59 height 20
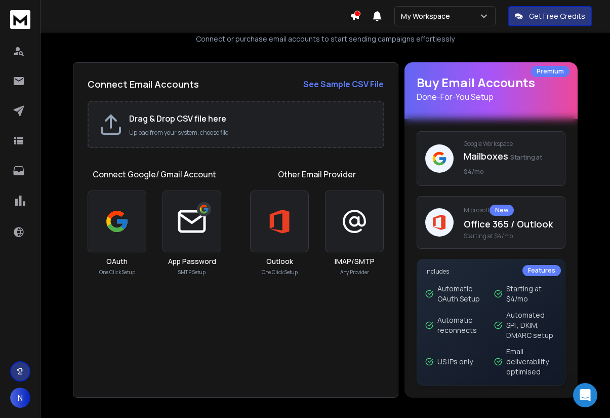
click at [124, 218] on icon at bounding box center [116, 221] width 25 height 30
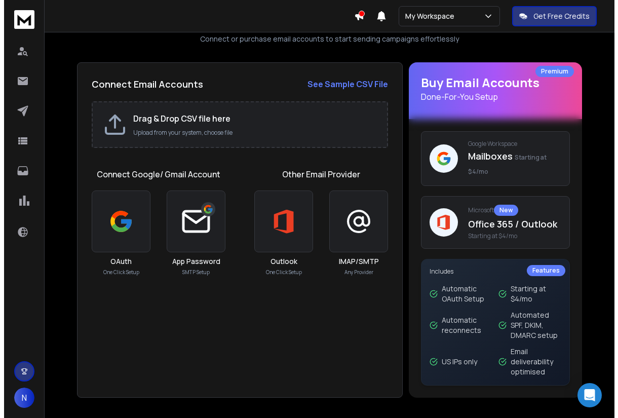
scroll to position [28, 0]
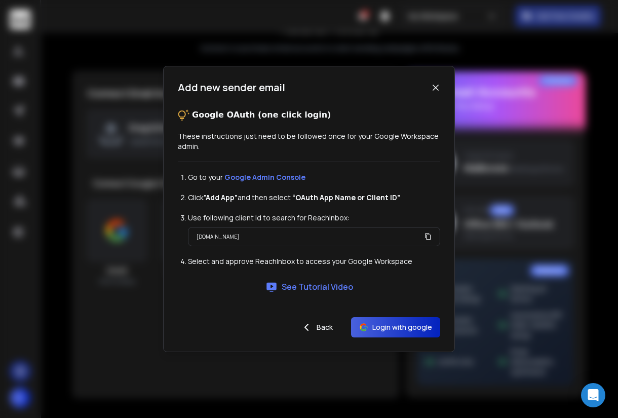
click at [392, 322] on button "Login with google" at bounding box center [395, 327] width 89 height 20
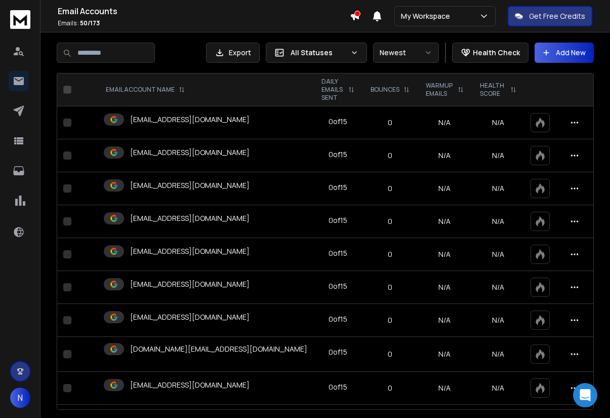
click at [576, 51] on button "Add New" at bounding box center [564, 53] width 59 height 20
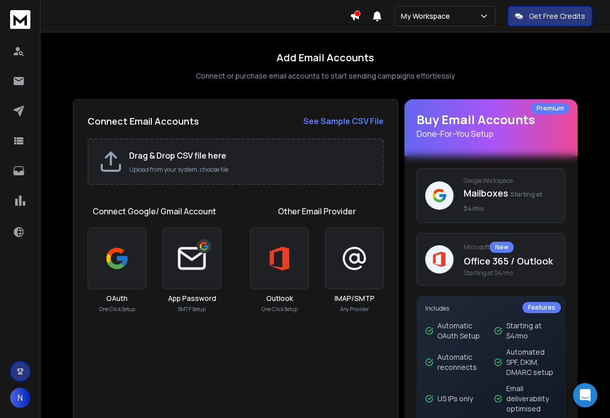
click at [116, 259] on icon at bounding box center [116, 258] width 25 height 30
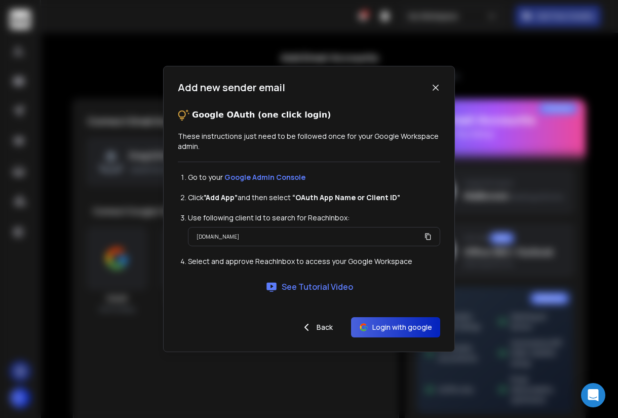
click at [367, 323] on icon at bounding box center [363, 326] width 9 height 9
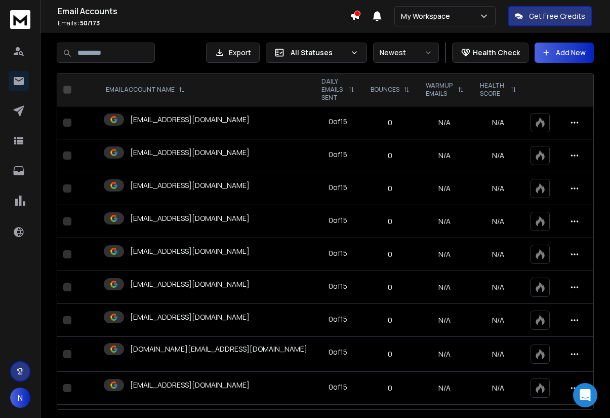
click at [555, 54] on button "Add New" at bounding box center [564, 53] width 59 height 20
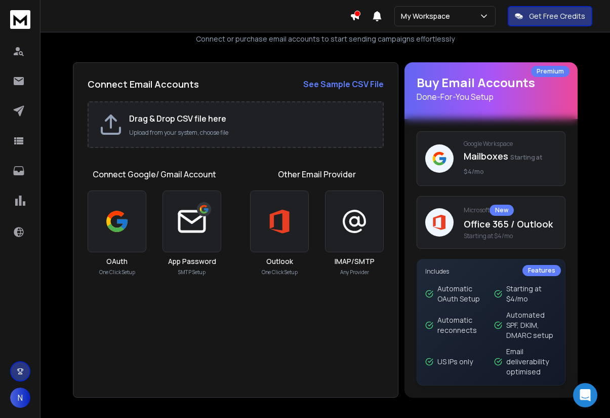
click at [129, 231] on icon at bounding box center [116, 221] width 25 height 30
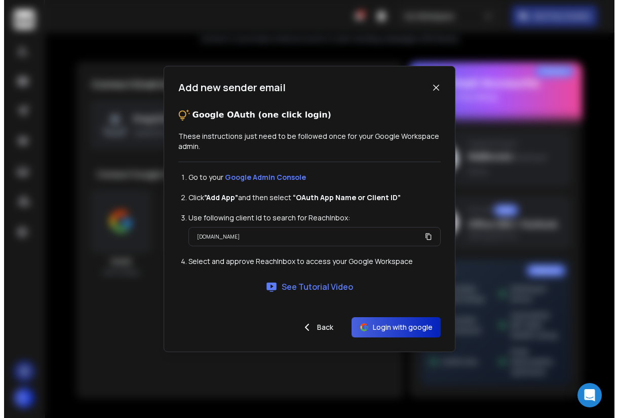
scroll to position [28, 0]
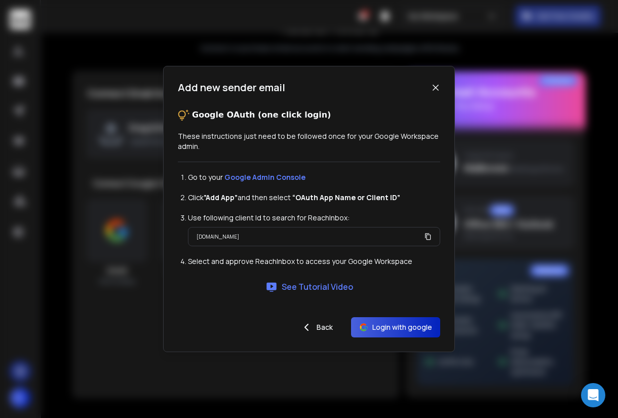
click at [376, 323] on button "Login with google" at bounding box center [395, 327] width 89 height 20
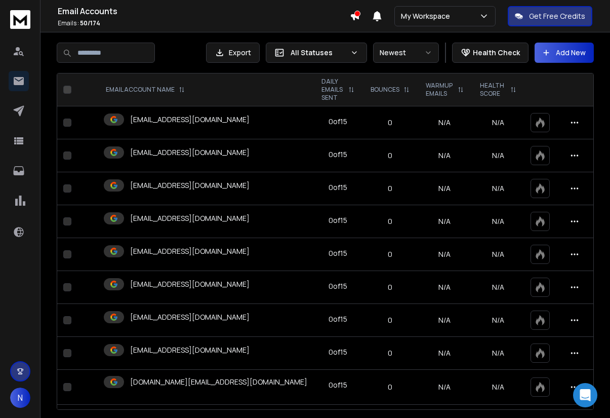
click at [552, 54] on button "Add New" at bounding box center [564, 53] width 59 height 20
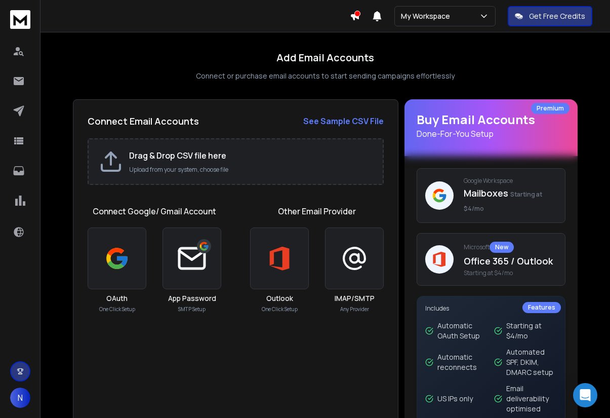
click at [132, 259] on div at bounding box center [117, 258] width 59 height 62
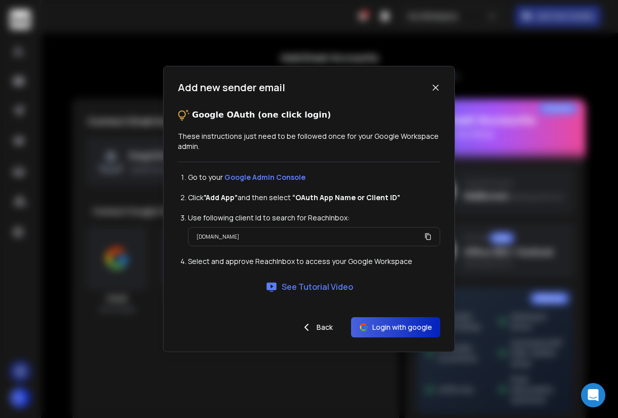
click at [361, 330] on icon at bounding box center [363, 326] width 9 height 9
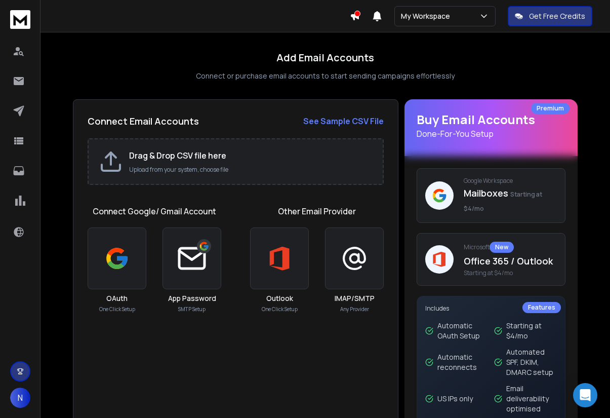
drag, startPoint x: 544, startPoint y: 16, endPoint x: 415, endPoint y: 114, distance: 161.5
click at [469, 115] on div "My Workspace Get Free Credits Add Email Accounts Connect or purchase email acco…" at bounding box center [305, 227] width 610 height 455
click at [115, 238] on div at bounding box center [117, 258] width 59 height 62
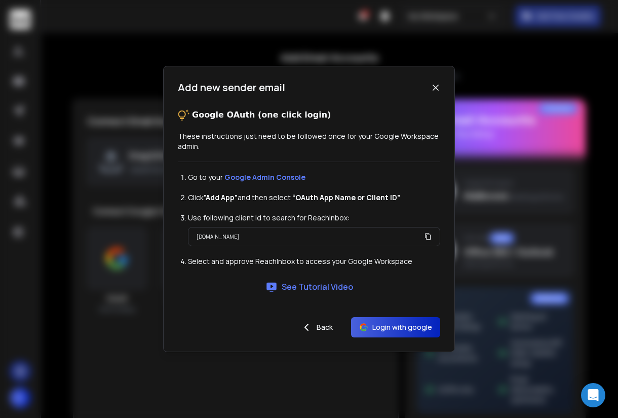
click at [383, 325] on button "Login with google" at bounding box center [395, 327] width 89 height 20
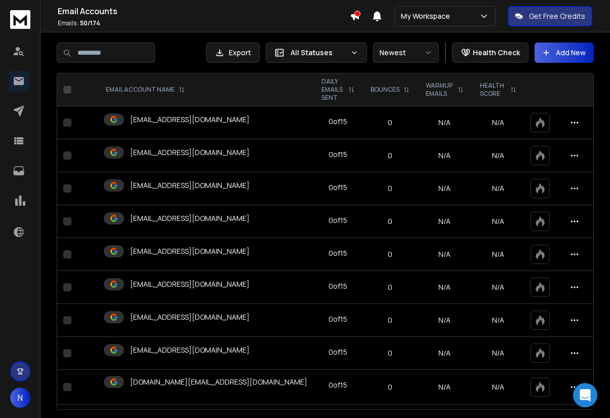
click at [550, 48] on button "Add New" at bounding box center [564, 53] width 59 height 20
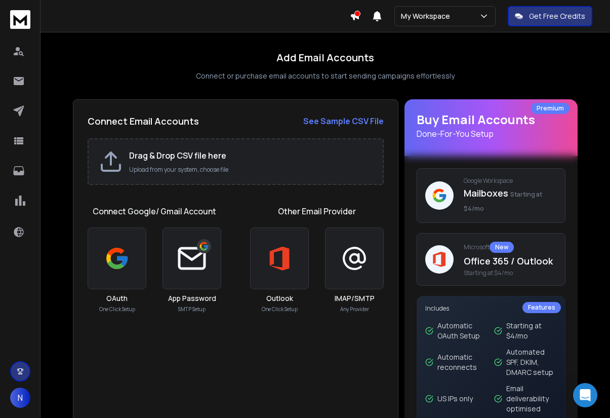
click at [123, 252] on icon at bounding box center [116, 258] width 25 height 30
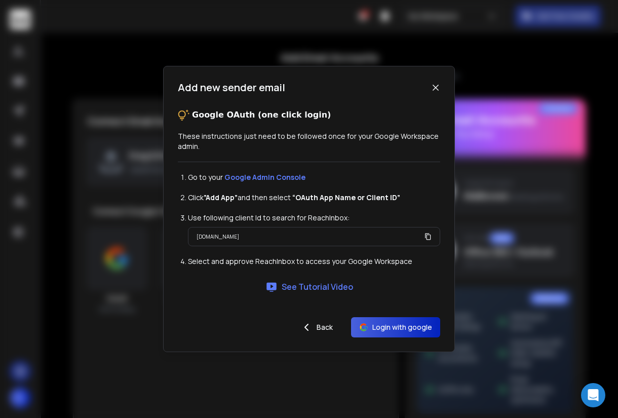
click at [395, 321] on button "Login with google" at bounding box center [395, 327] width 89 height 20
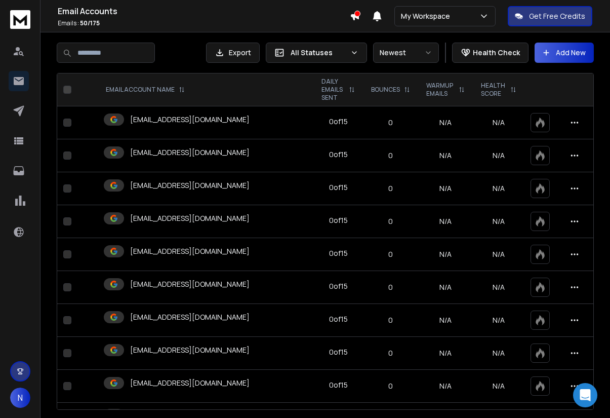
click at [553, 53] on button "Add New" at bounding box center [564, 53] width 59 height 20
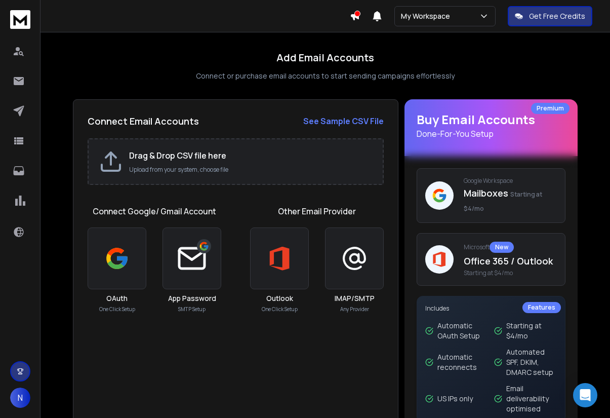
click at [110, 256] on icon at bounding box center [116, 258] width 21 height 21
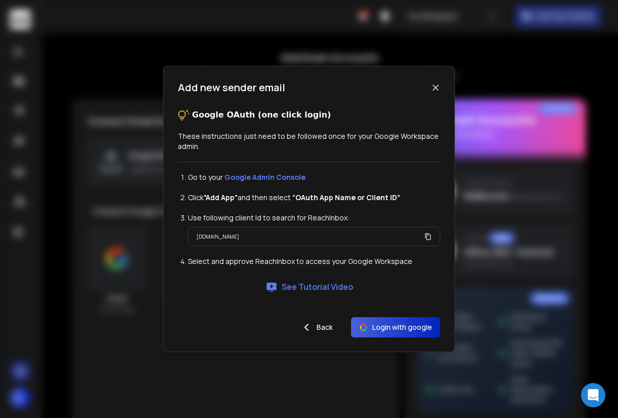
click at [380, 327] on button "Login with google" at bounding box center [395, 327] width 89 height 20
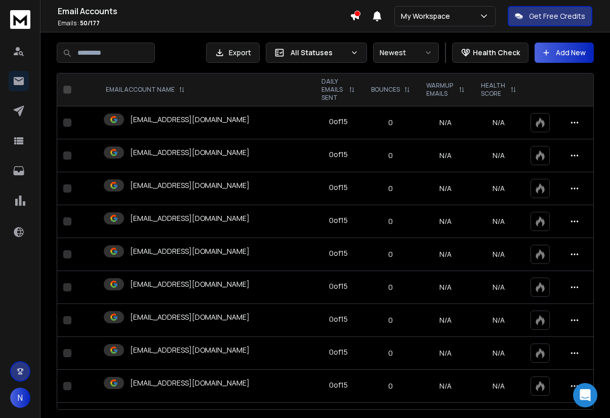
click at [562, 50] on button "Add New" at bounding box center [564, 53] width 59 height 20
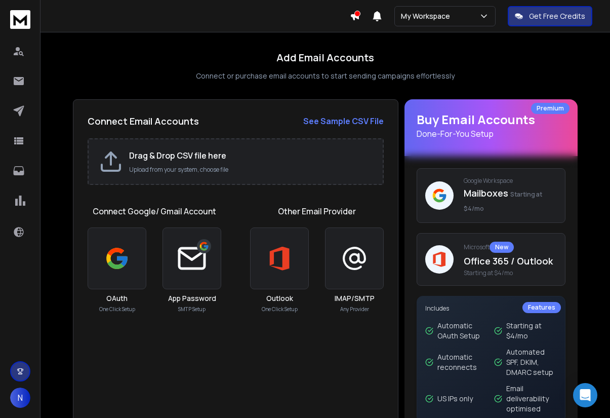
click at [107, 277] on div at bounding box center [117, 258] width 59 height 62
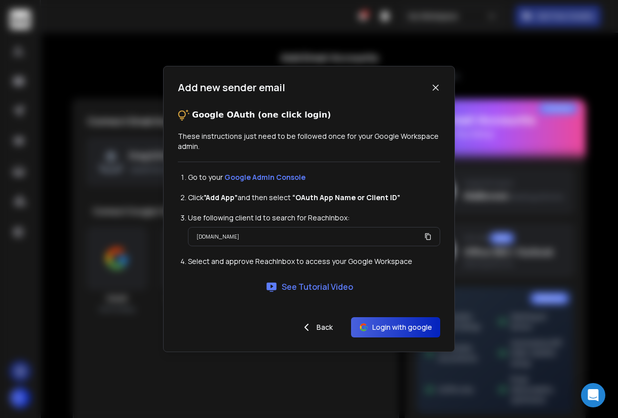
drag, startPoint x: 389, startPoint y: 315, endPoint x: 396, endPoint y: 321, distance: 9.3
click at [389, 315] on div "Google OAuth (one click login) These instructions just need to be followed once…" at bounding box center [309, 223] width 262 height 228
click at [398, 323] on button "Login with google" at bounding box center [395, 327] width 89 height 20
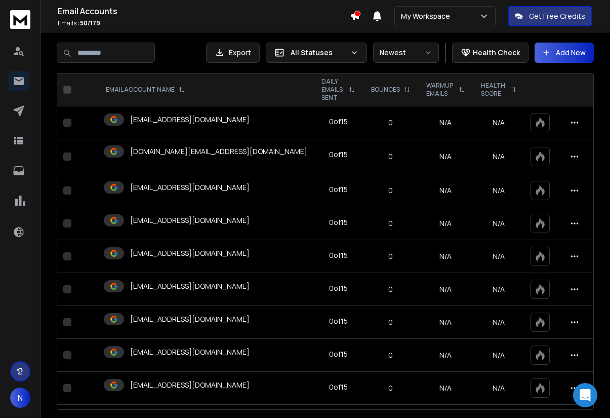
click at [569, 56] on button "Add New" at bounding box center [564, 53] width 59 height 20
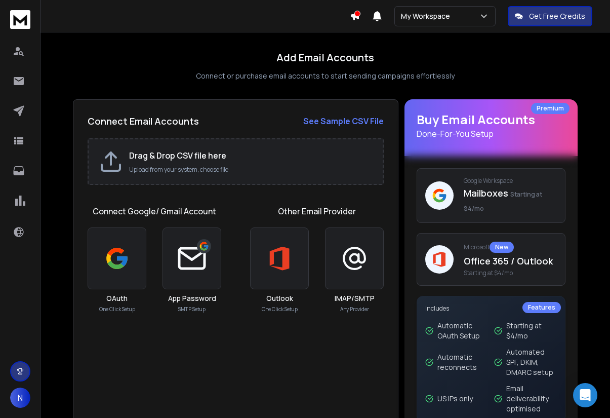
click at [100, 268] on div at bounding box center [117, 258] width 59 height 62
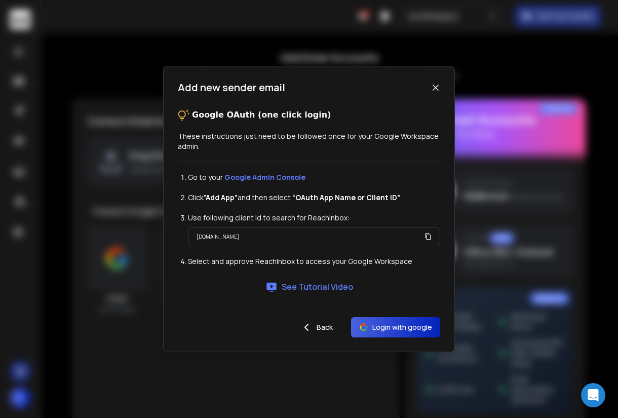
click at [397, 334] on button "Login with google" at bounding box center [395, 327] width 89 height 20
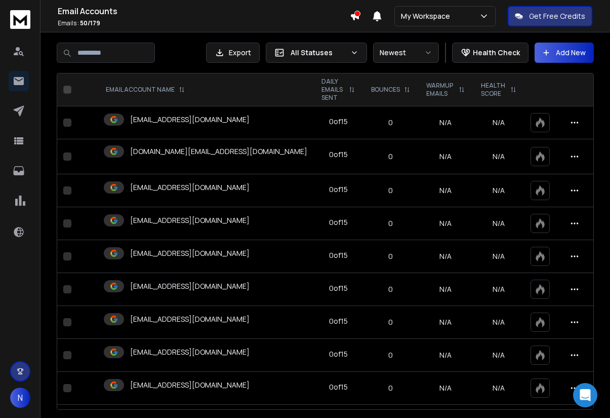
click at [577, 58] on button "Add New" at bounding box center [564, 53] width 59 height 20
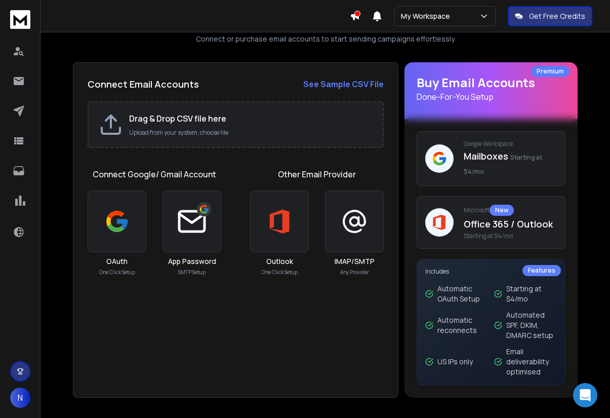
click at [114, 222] on icon at bounding box center [116, 221] width 25 height 30
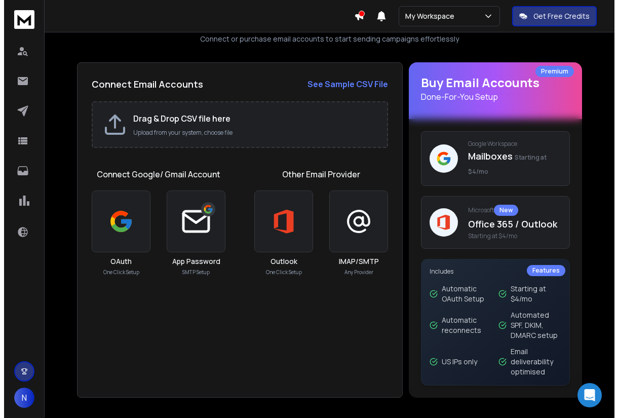
scroll to position [28, 0]
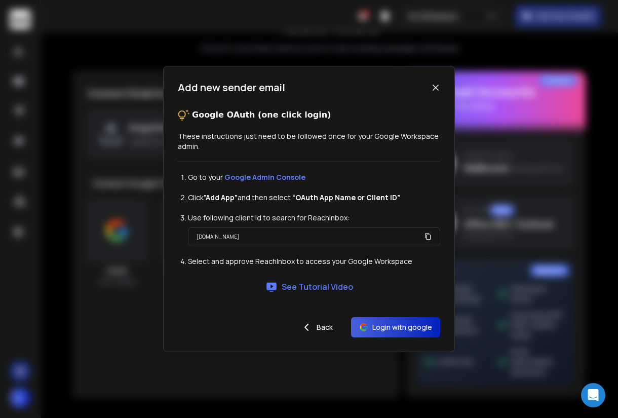
click at [407, 319] on div "Google OAuth (one click login) These instructions just need to be followed once…" at bounding box center [309, 223] width 262 height 228
click at [411, 322] on button "Login with google" at bounding box center [395, 327] width 89 height 20
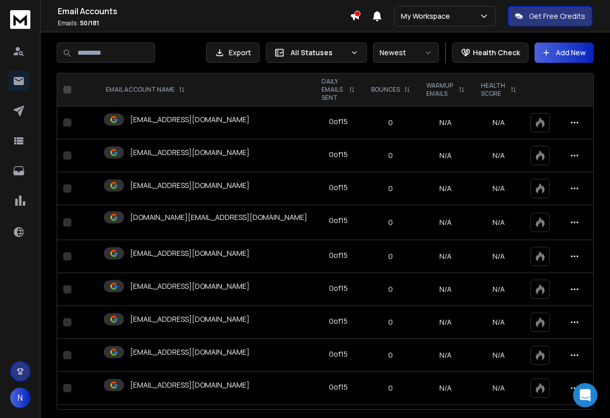
click at [550, 54] on icon at bounding box center [546, 52] width 7 height 7
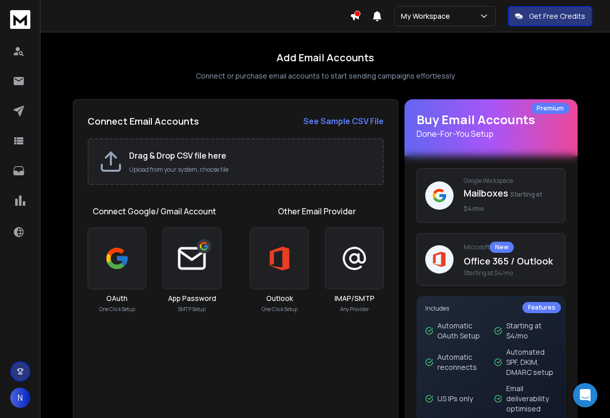
click at [116, 262] on icon at bounding box center [116, 258] width 25 height 30
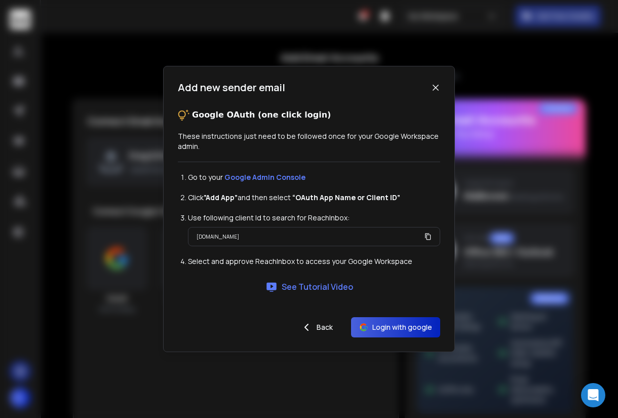
click at [395, 333] on button "Login with google" at bounding box center [395, 327] width 89 height 20
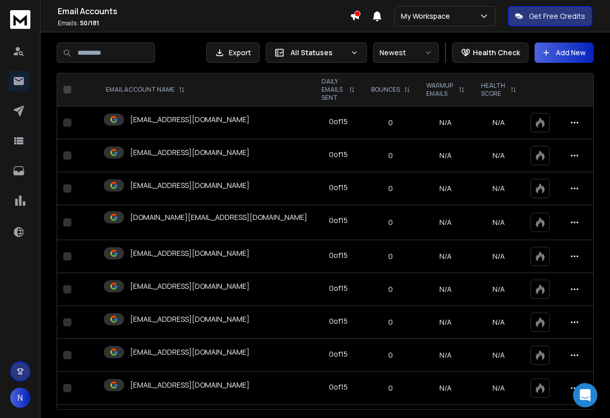
click at [563, 61] on button "Add New" at bounding box center [564, 53] width 59 height 20
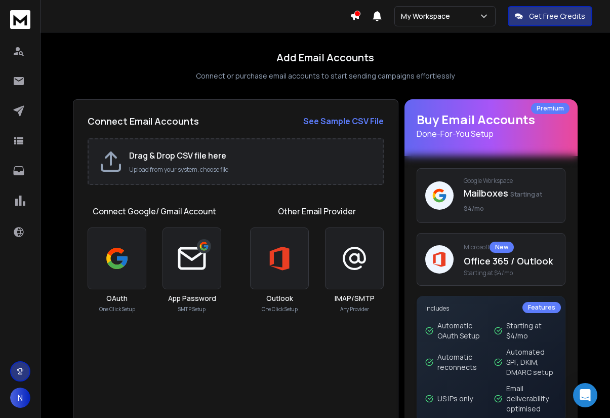
click at [117, 258] on icon at bounding box center [122, 261] width 11 height 10
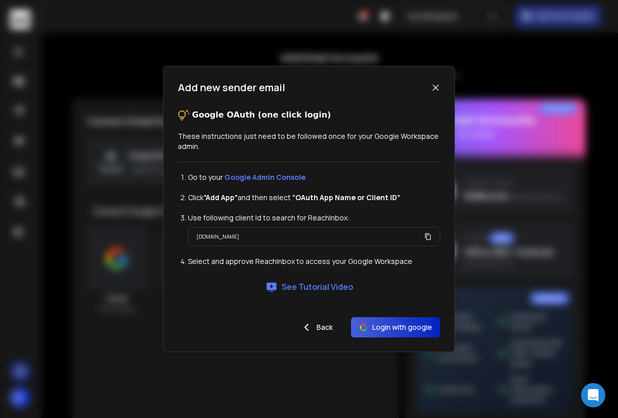
drag, startPoint x: 399, startPoint y: 322, endPoint x: 387, endPoint y: 318, distance: 12.8
click at [399, 322] on button "Login with google" at bounding box center [395, 327] width 89 height 20
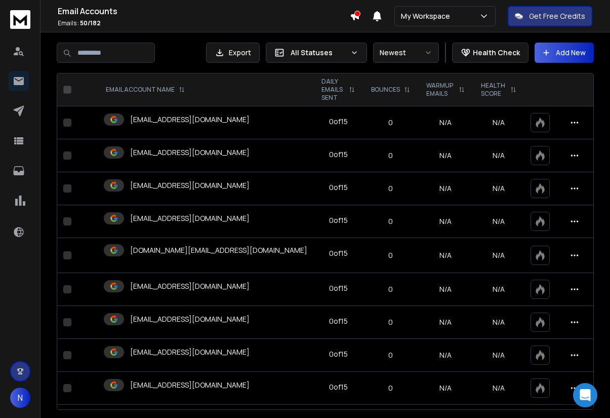
click at [564, 54] on button "Add New" at bounding box center [564, 53] width 59 height 20
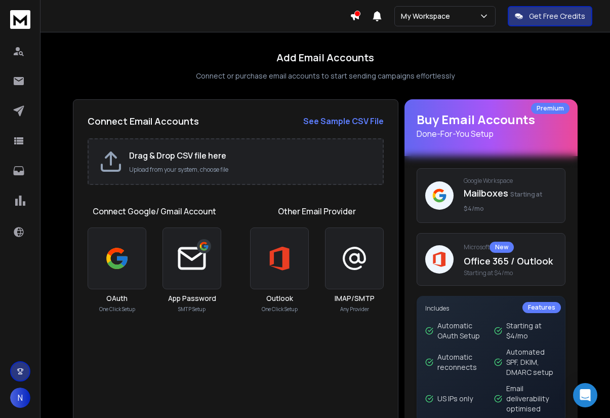
click at [138, 240] on div at bounding box center [117, 258] width 59 height 62
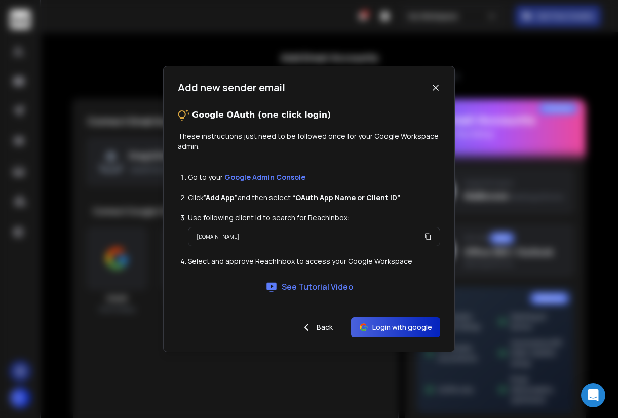
click at [417, 320] on button "Login with google" at bounding box center [395, 327] width 89 height 20
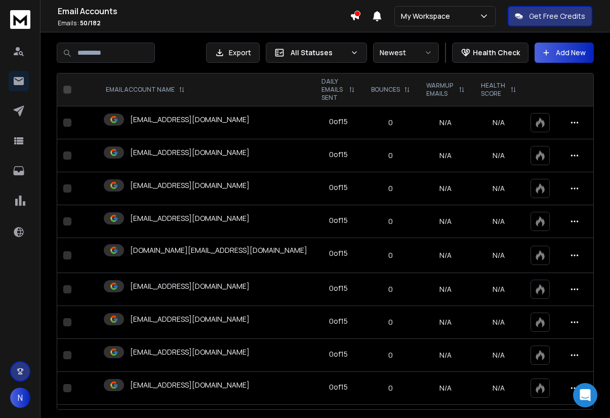
click at [548, 49] on icon at bounding box center [546, 52] width 7 height 7
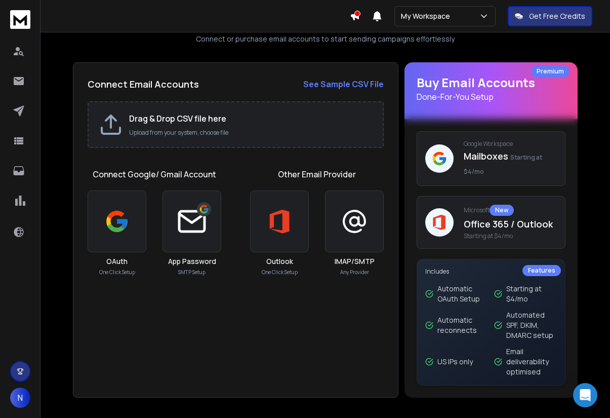
click at [119, 208] on icon at bounding box center [116, 221] width 25 height 30
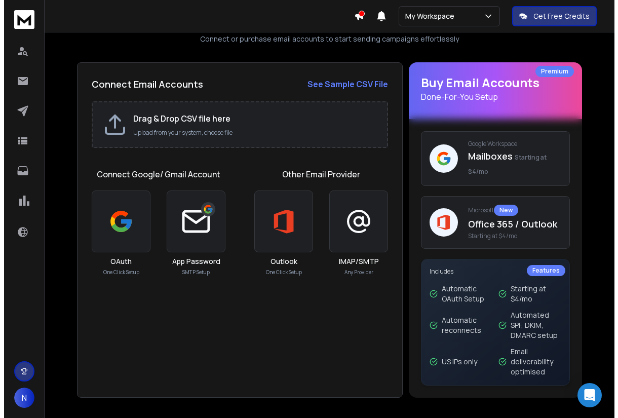
scroll to position [28, 0]
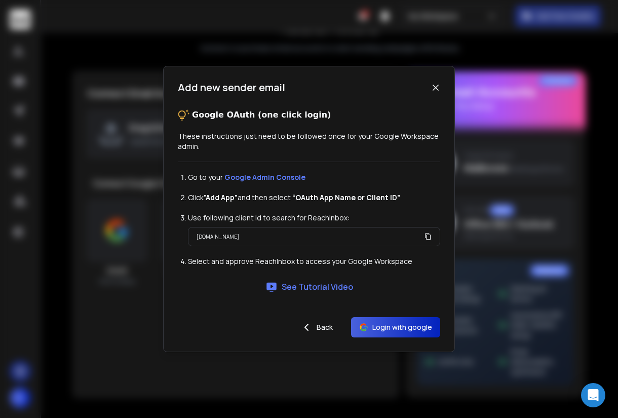
click at [382, 316] on div "Google OAuth (one click login) These instructions just need to be followed once…" at bounding box center [309, 223] width 262 height 228
click at [387, 323] on button "Login with google" at bounding box center [395, 327] width 89 height 20
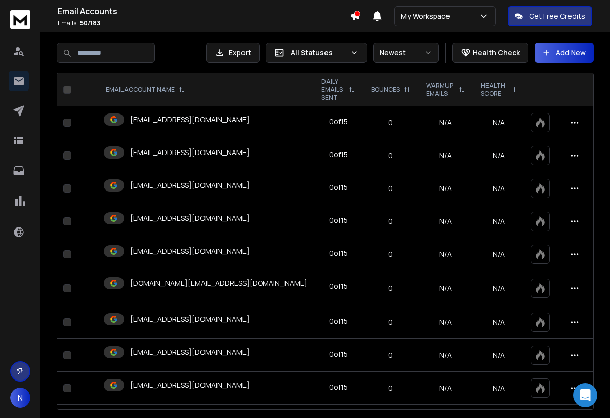
click at [568, 52] on button "Add New" at bounding box center [564, 53] width 59 height 20
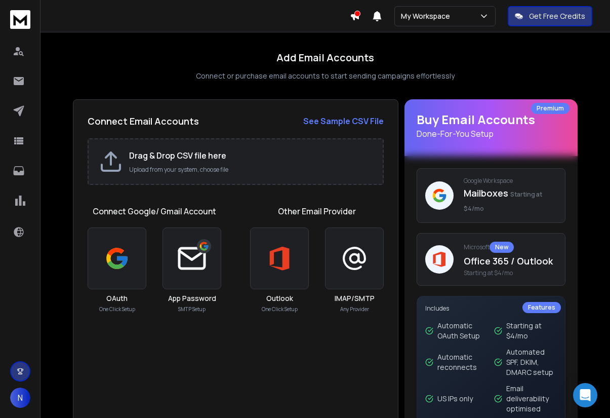
click at [116, 261] on icon at bounding box center [116, 258] width 25 height 30
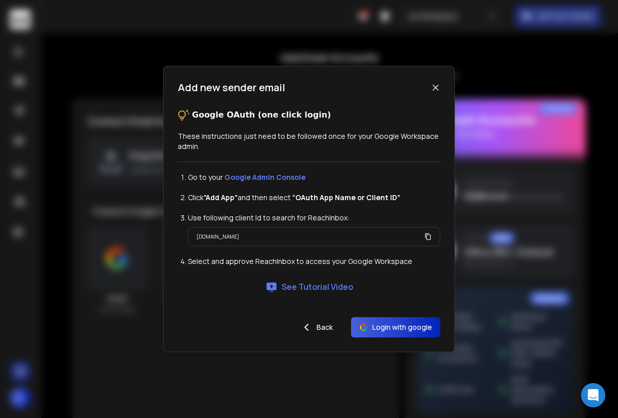
click at [378, 326] on button "Login with google" at bounding box center [395, 327] width 89 height 20
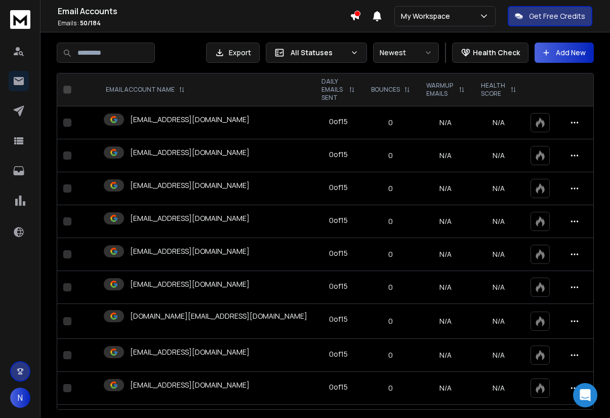
click at [571, 53] on button "Add New" at bounding box center [564, 53] width 59 height 20
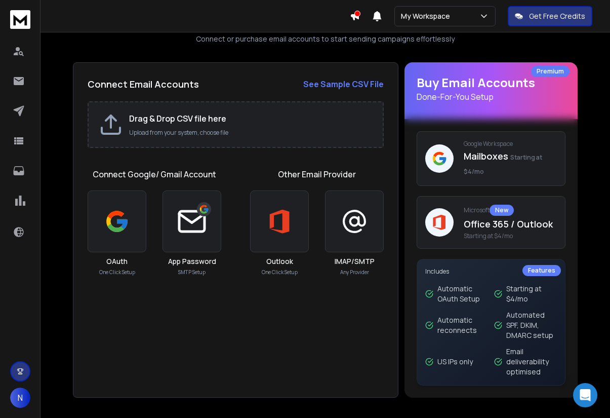
click at [137, 244] on div at bounding box center [117, 221] width 59 height 62
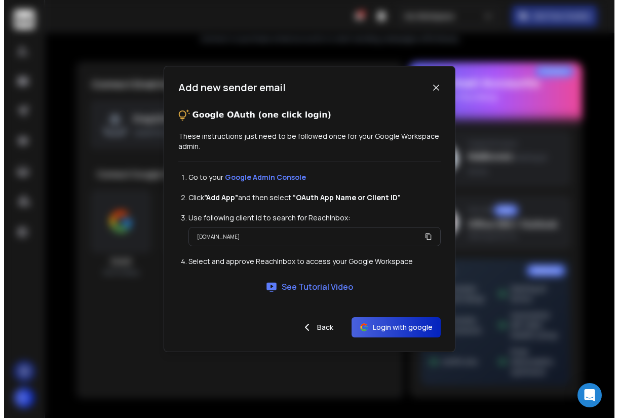
scroll to position [28, 0]
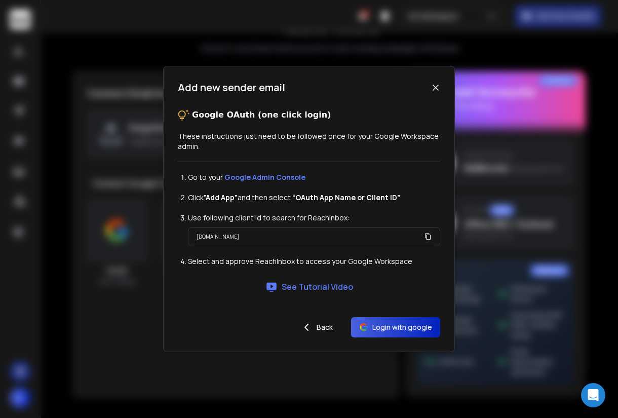
click at [415, 323] on button "Login with google" at bounding box center [395, 327] width 89 height 20
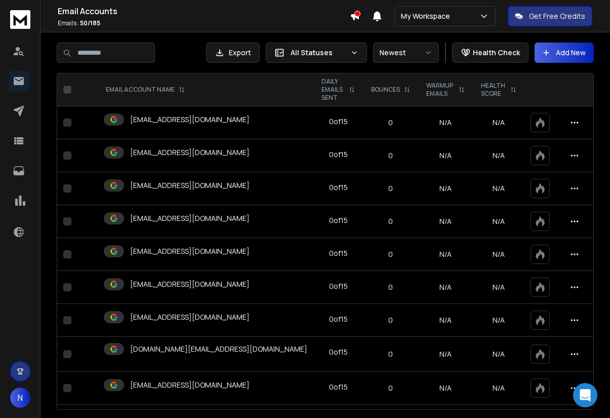
click at [565, 48] on button "Add New" at bounding box center [564, 53] width 59 height 20
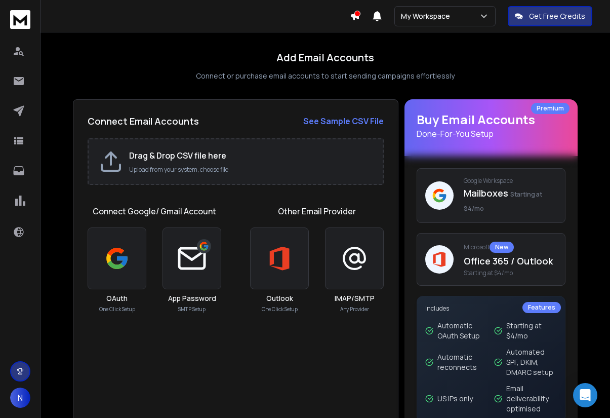
click at [129, 250] on icon at bounding box center [116, 258] width 25 height 30
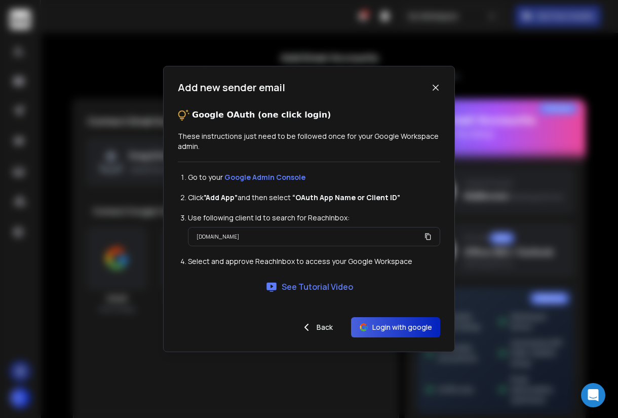
click at [371, 329] on button "Login with google" at bounding box center [395, 327] width 89 height 20
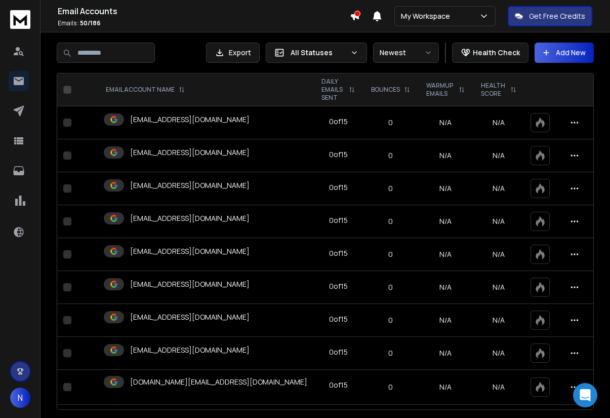
click at [565, 55] on button "Add New" at bounding box center [564, 53] width 59 height 20
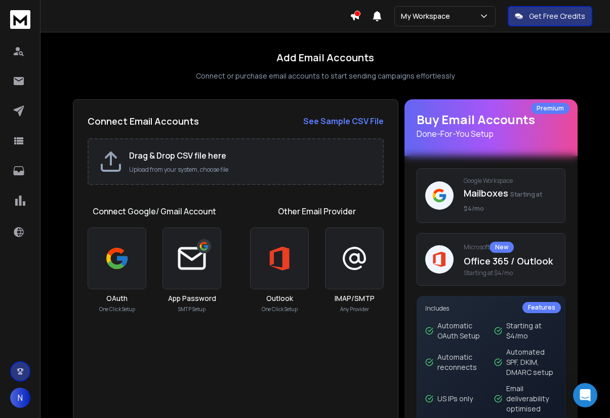
click at [118, 272] on icon at bounding box center [116, 258] width 25 height 30
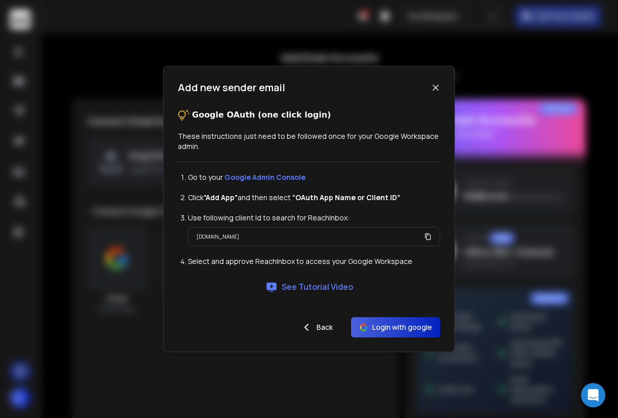
drag, startPoint x: 391, startPoint y: 335, endPoint x: 399, endPoint y: 329, distance: 10.0
click at [392, 335] on button "Login with google" at bounding box center [395, 327] width 89 height 20
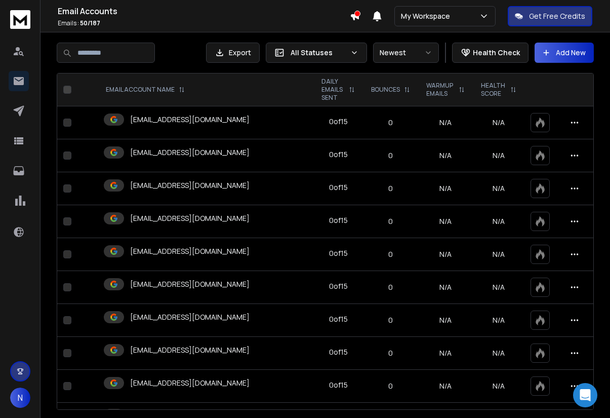
click at [575, 53] on button "Add New" at bounding box center [564, 53] width 59 height 20
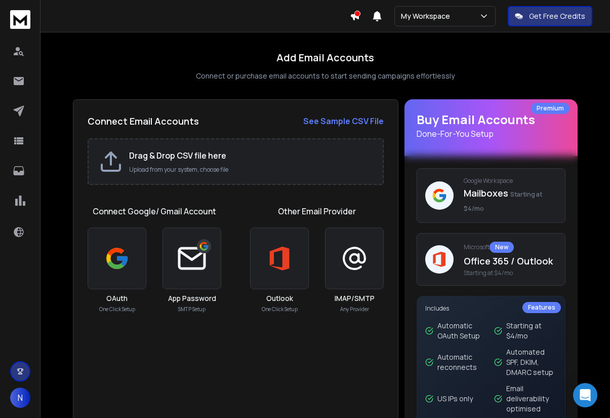
click at [110, 259] on icon at bounding box center [116, 258] width 21 height 21
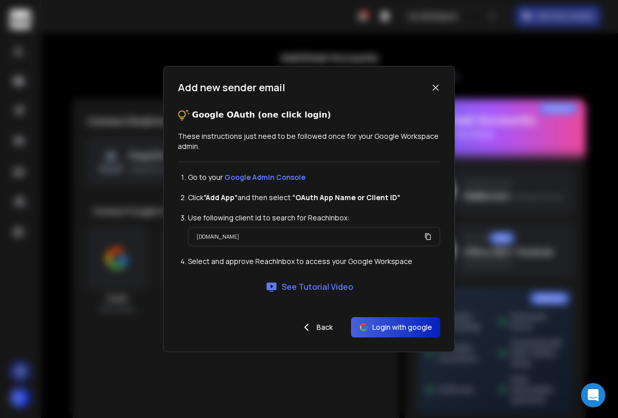
click at [384, 328] on button "Login with google" at bounding box center [395, 327] width 89 height 20
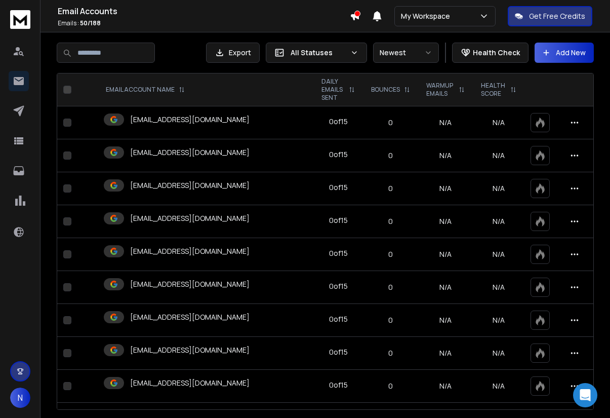
click at [568, 52] on button "Add New" at bounding box center [564, 53] width 59 height 20
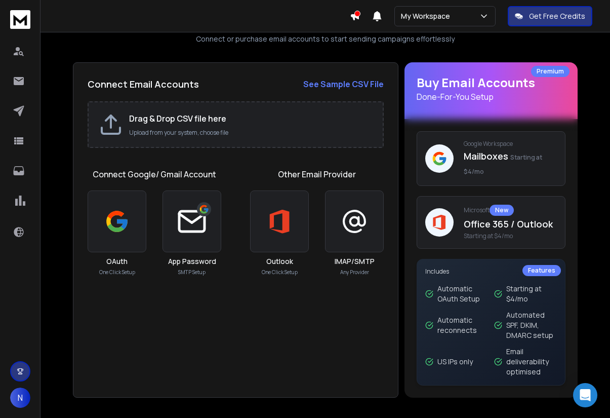
click at [91, 230] on div at bounding box center [117, 221] width 59 height 62
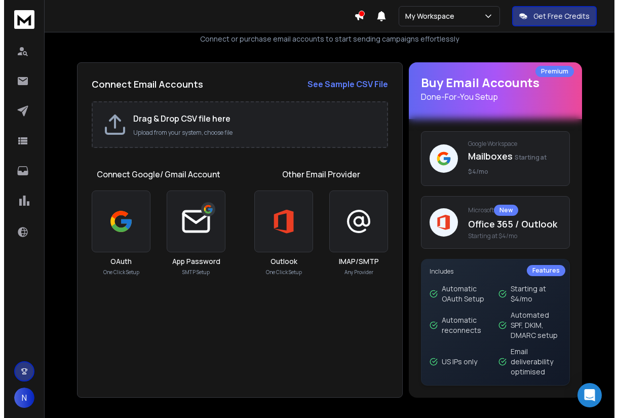
scroll to position [28, 0]
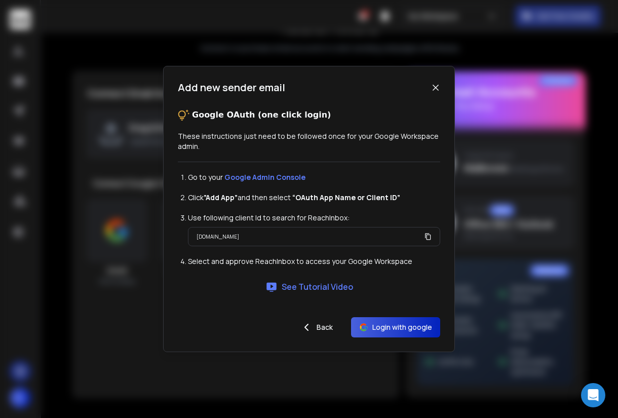
click at [387, 329] on button "Login with google" at bounding box center [395, 327] width 89 height 20
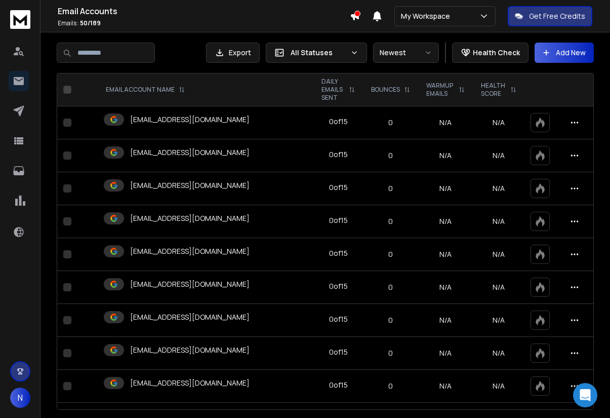
click at [554, 56] on button "Add New" at bounding box center [564, 53] width 59 height 20
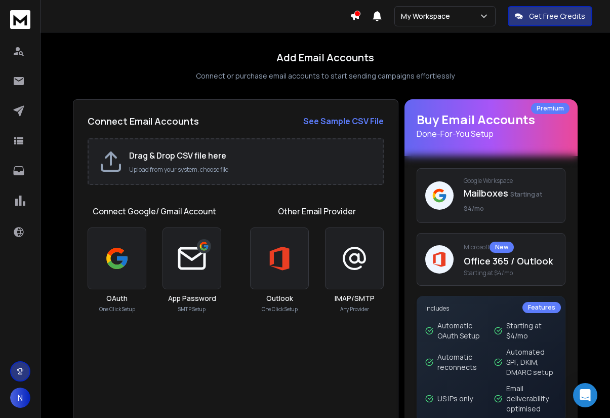
click at [117, 261] on icon at bounding box center [116, 258] width 25 height 30
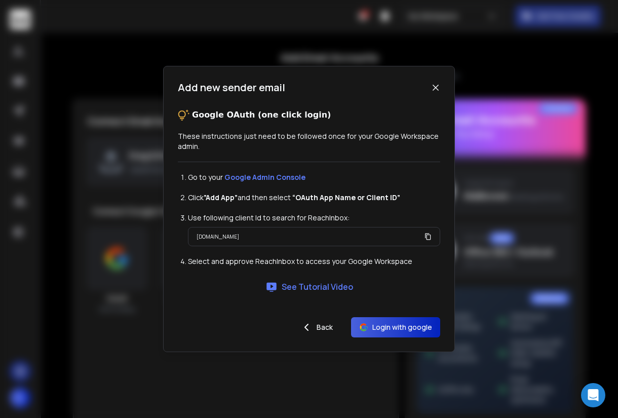
click at [389, 330] on button "Login with google" at bounding box center [395, 327] width 89 height 20
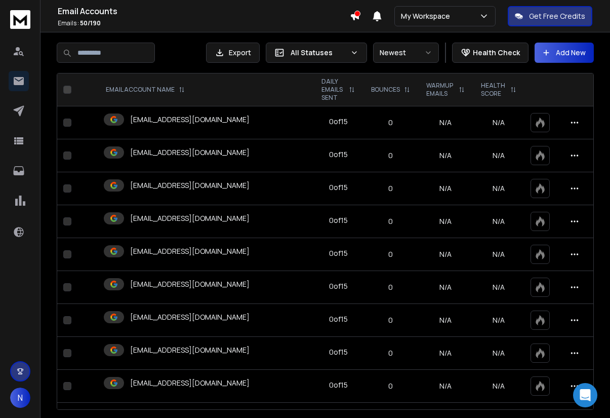
click at [574, 54] on button "Add New" at bounding box center [564, 53] width 59 height 20
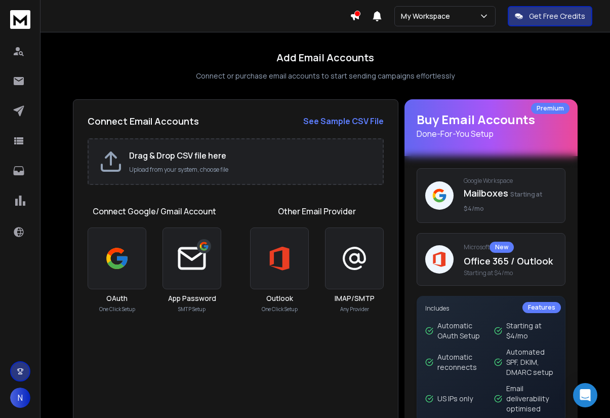
click at [129, 255] on icon at bounding box center [116, 258] width 25 height 30
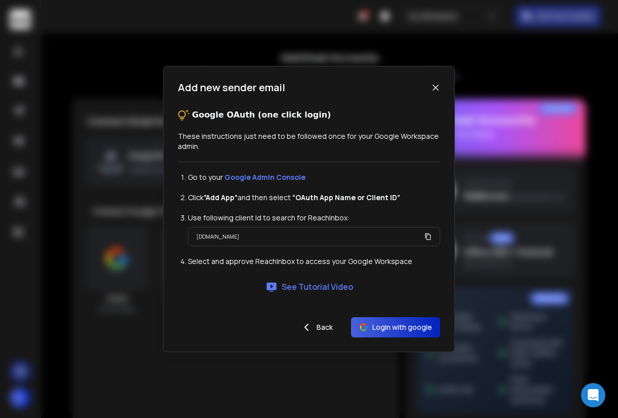
click at [406, 326] on button "Login with google" at bounding box center [395, 327] width 89 height 20
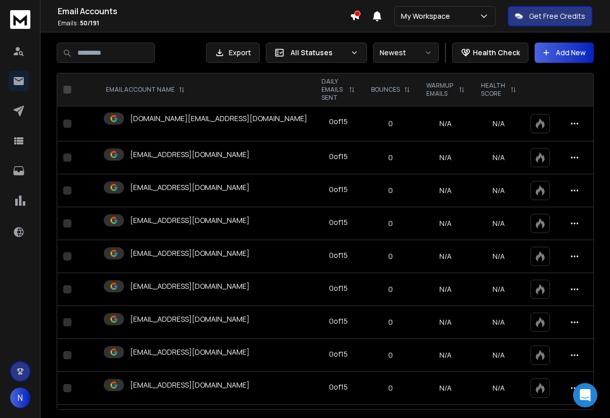
click at [572, 55] on button "Add New" at bounding box center [564, 53] width 59 height 20
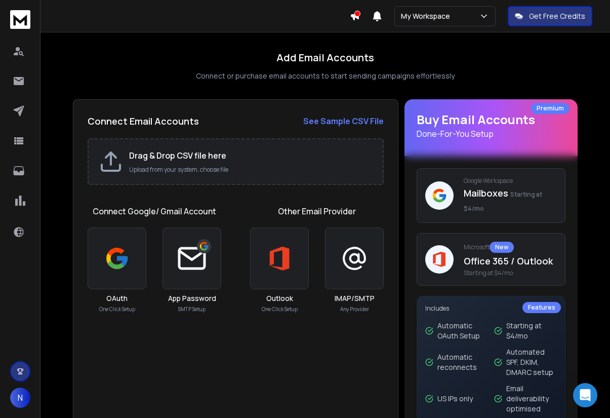
click at [131, 257] on div at bounding box center [117, 258] width 59 height 62
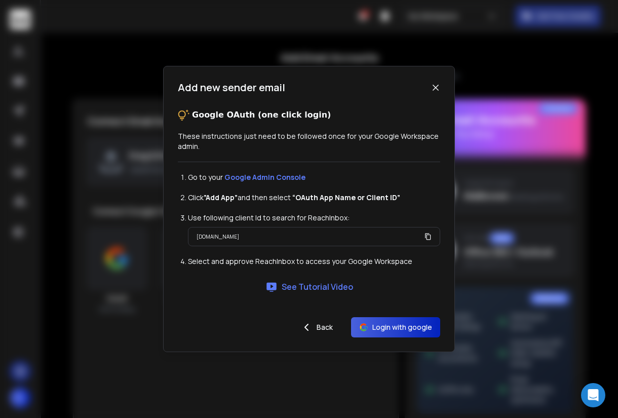
click at [402, 323] on button "Login with google" at bounding box center [395, 327] width 89 height 20
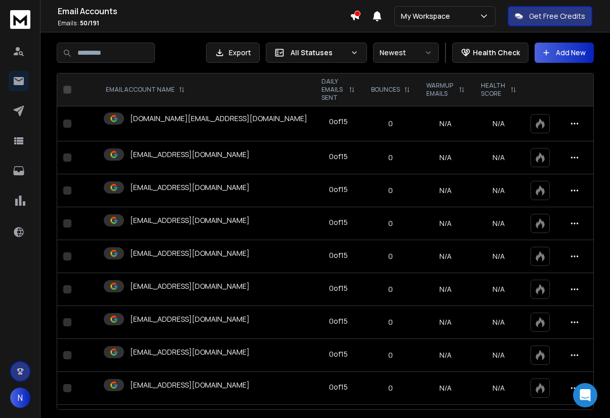
click at [566, 61] on button "Add New" at bounding box center [564, 53] width 59 height 20
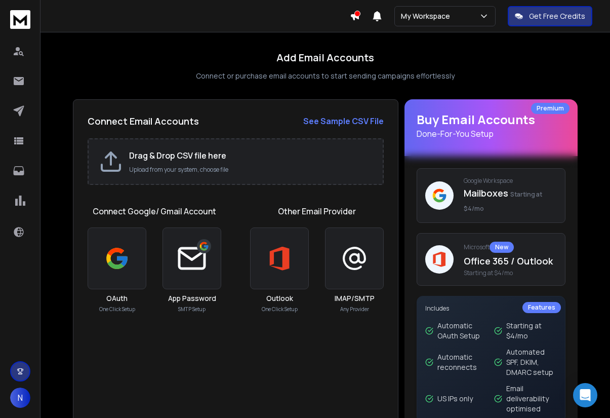
click at [120, 250] on icon at bounding box center [116, 252] width 17 height 8
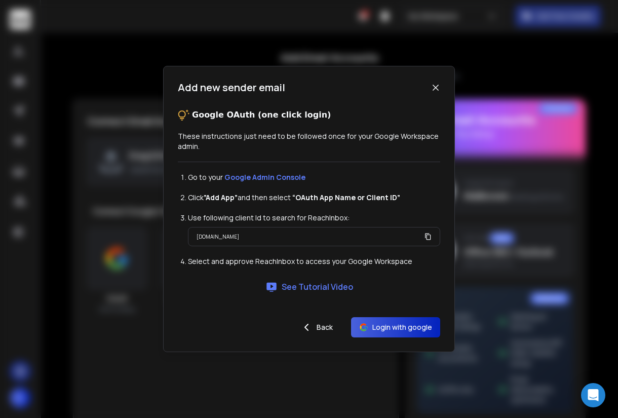
click at [383, 320] on button "Login with google" at bounding box center [395, 327] width 89 height 20
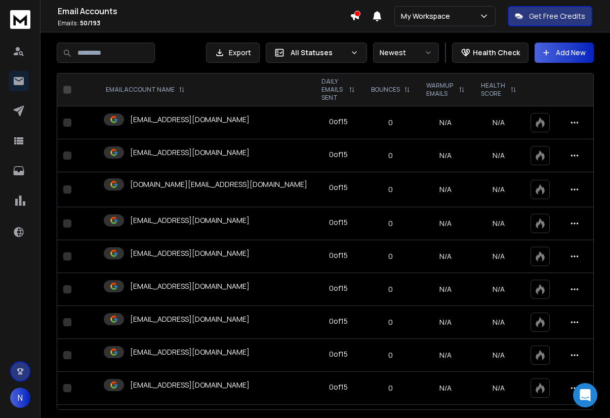
click at [571, 48] on button "Add New" at bounding box center [564, 53] width 59 height 20
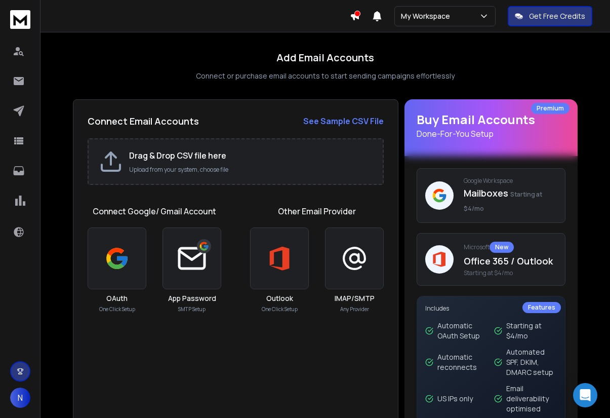
click at [129, 251] on div at bounding box center [117, 258] width 59 height 62
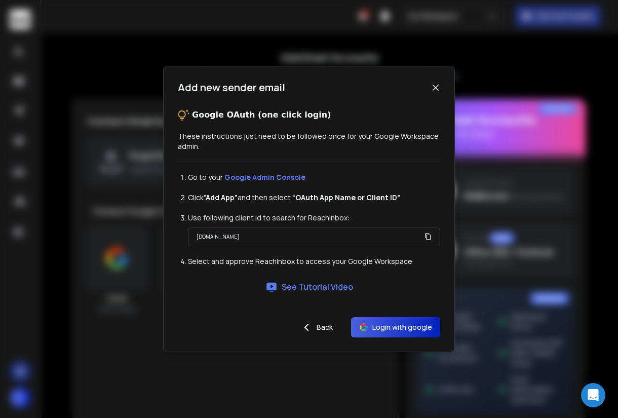
click at [379, 331] on button "Login with google" at bounding box center [395, 327] width 89 height 20
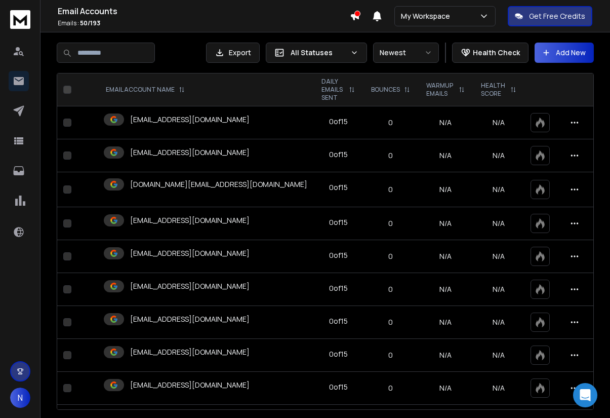
click at [557, 49] on button "Add New" at bounding box center [564, 53] width 59 height 20
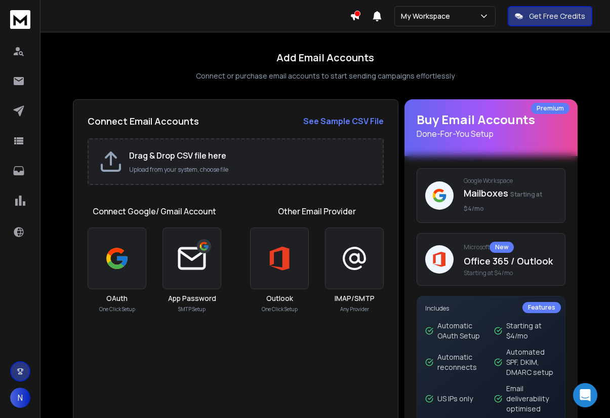
click at [112, 251] on icon at bounding box center [116, 252] width 17 height 8
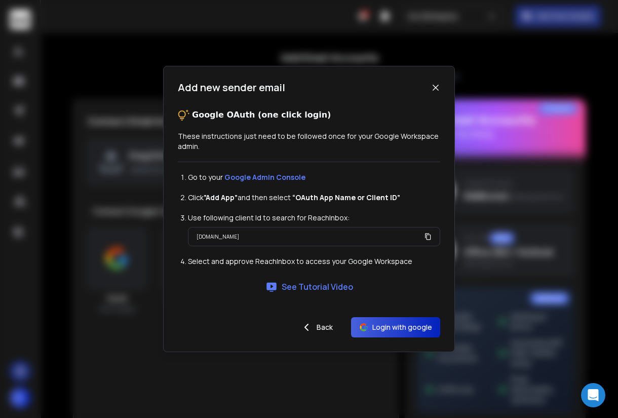
click at [377, 329] on button "Login with google" at bounding box center [395, 327] width 89 height 20
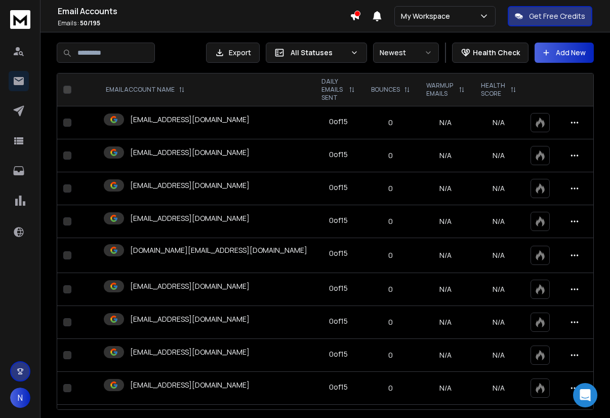
click at [570, 53] on button "Add New" at bounding box center [564, 53] width 59 height 20
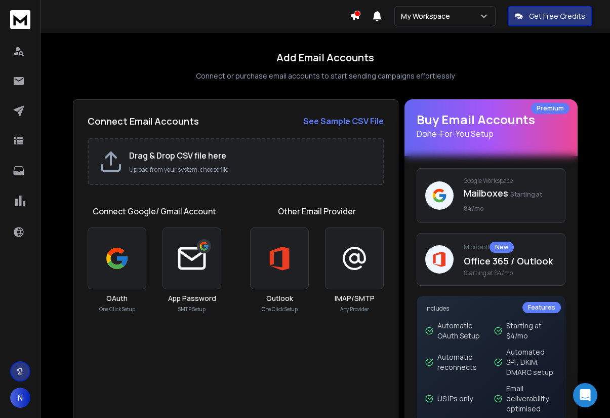
click at [103, 287] on div at bounding box center [117, 258] width 59 height 62
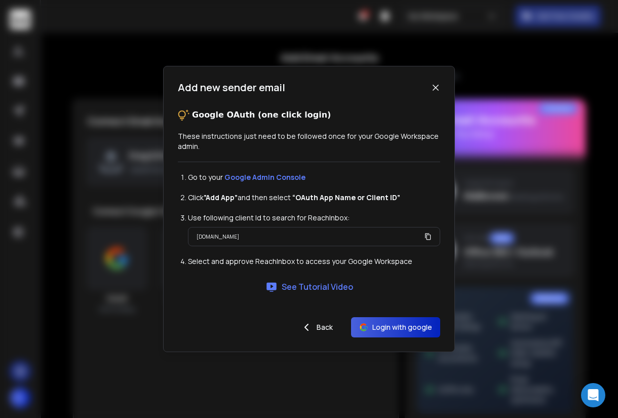
click at [388, 333] on button "Login with google" at bounding box center [395, 327] width 89 height 20
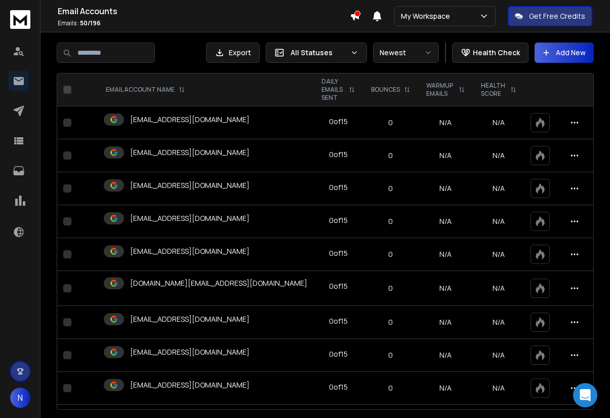
click at [561, 54] on button "Add New" at bounding box center [564, 53] width 59 height 20
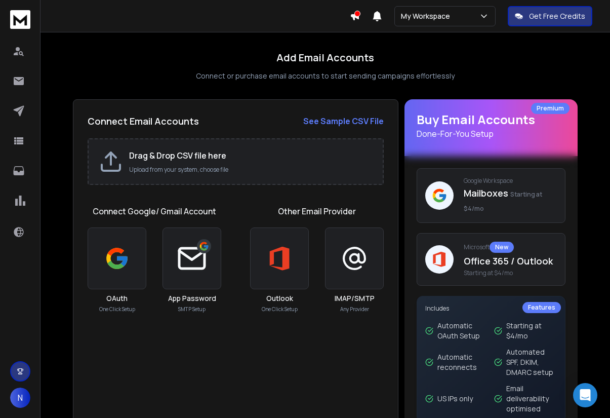
click at [119, 260] on icon at bounding box center [122, 261] width 11 height 10
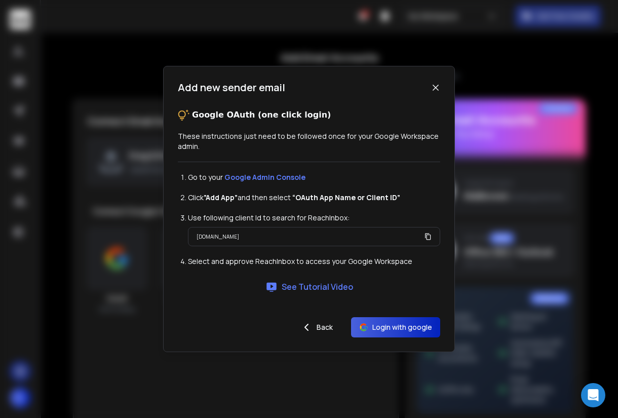
click at [387, 323] on button "Login with google" at bounding box center [395, 327] width 89 height 20
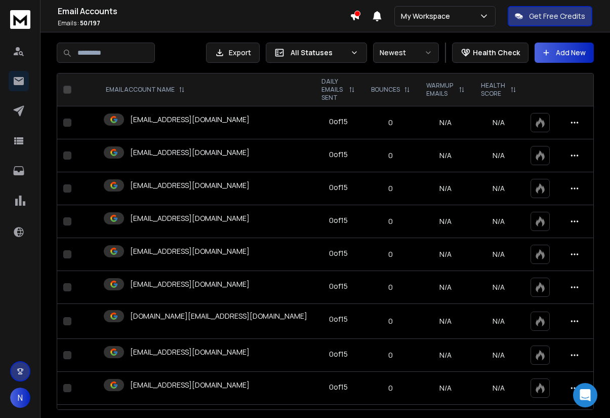
click at [551, 55] on button "Add New" at bounding box center [564, 53] width 59 height 20
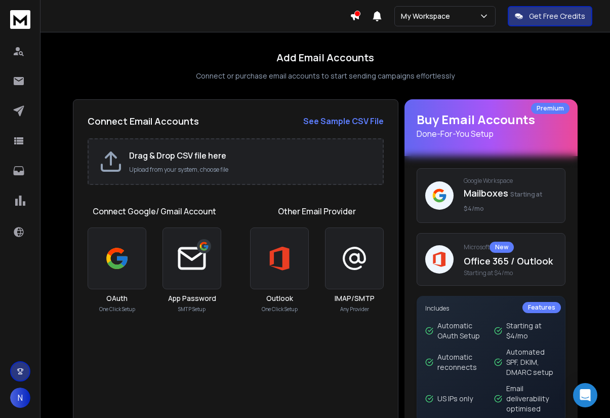
click at [102, 262] on div at bounding box center [117, 258] width 59 height 62
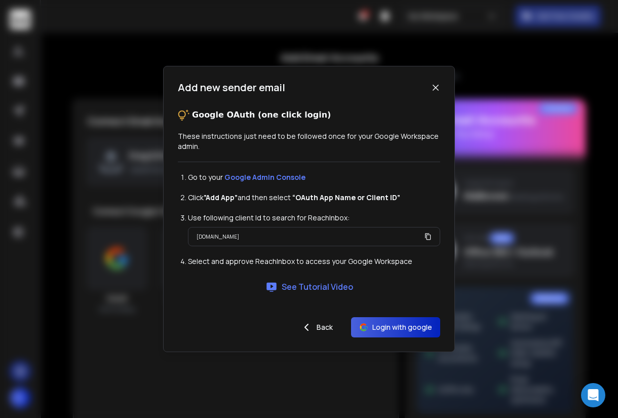
click at [388, 332] on button "Login with google" at bounding box center [395, 327] width 89 height 20
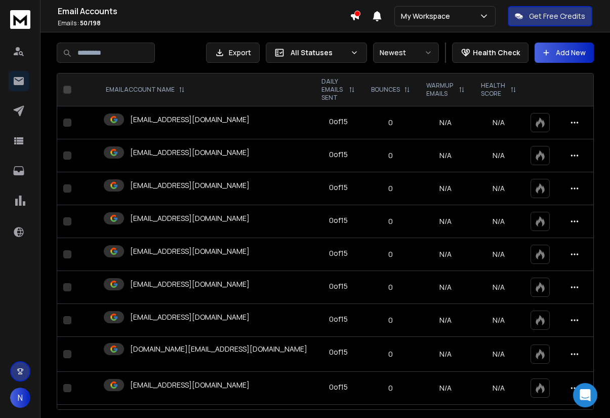
drag, startPoint x: 567, startPoint y: 58, endPoint x: 568, endPoint y: 71, distance: 12.7
click at [567, 58] on button "Add New" at bounding box center [564, 53] width 59 height 20
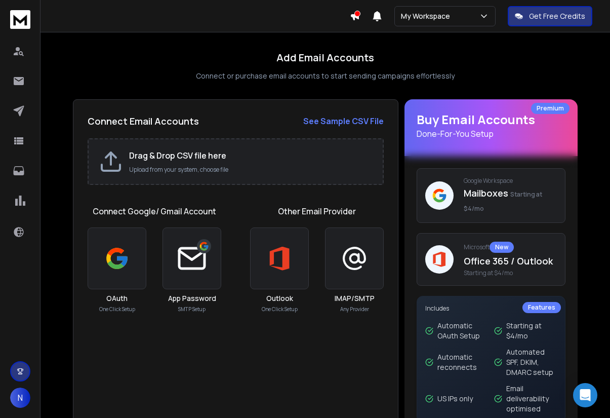
click at [120, 256] on icon at bounding box center [122, 261] width 11 height 10
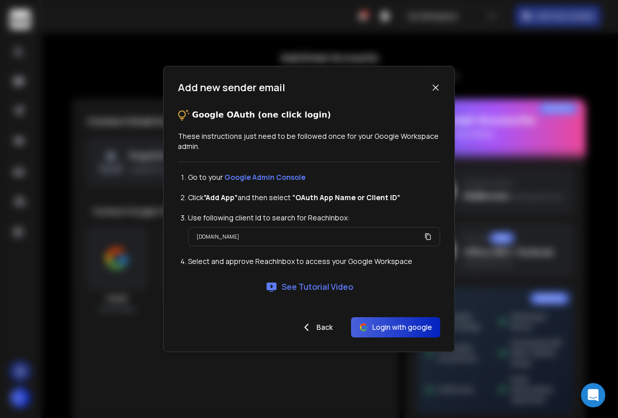
click at [398, 314] on div "Google OAuth (one click login) These instructions just need to be followed once…" at bounding box center [309, 223] width 262 height 228
click at [403, 319] on button "Login with google" at bounding box center [395, 327] width 89 height 20
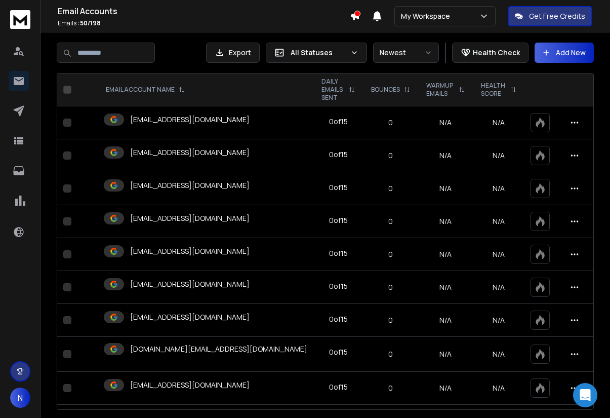
click at [568, 48] on button "Add New" at bounding box center [564, 53] width 59 height 20
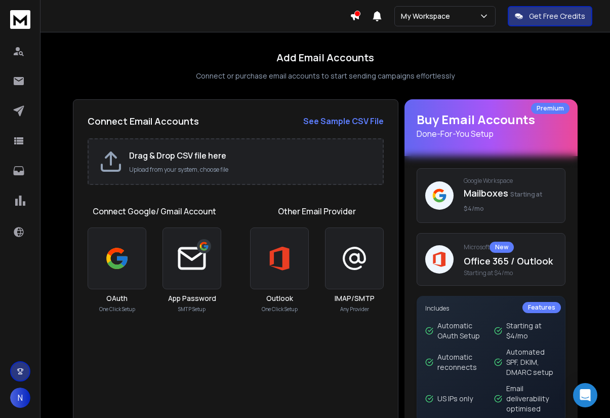
click at [119, 271] on icon at bounding box center [116, 258] width 25 height 30
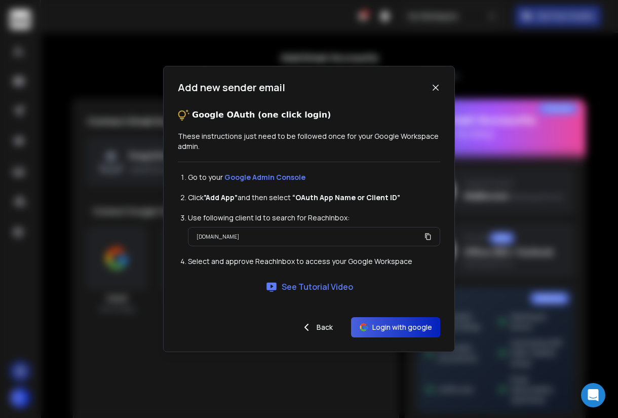
click at [380, 325] on button "Login with google" at bounding box center [395, 327] width 89 height 20
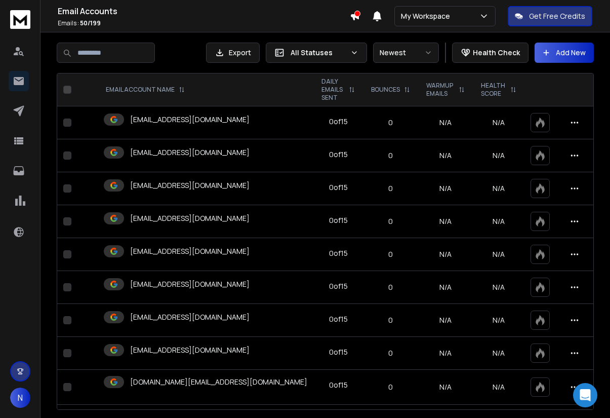
click at [574, 51] on button "Add New" at bounding box center [564, 53] width 59 height 20
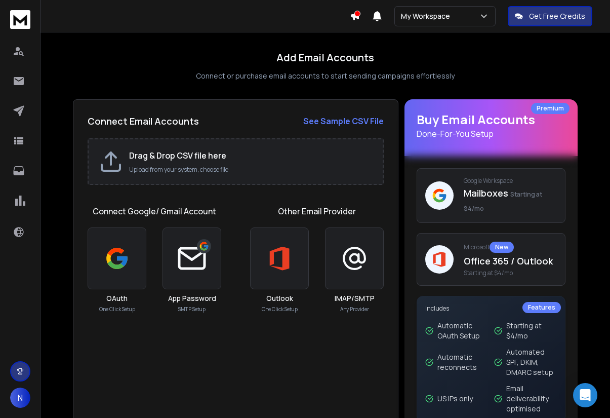
click at [126, 258] on icon at bounding box center [122, 261] width 11 height 10
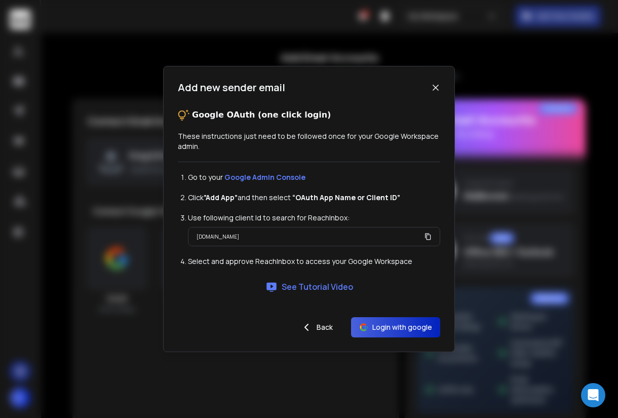
click at [432, 324] on button "Login with google" at bounding box center [395, 327] width 89 height 20
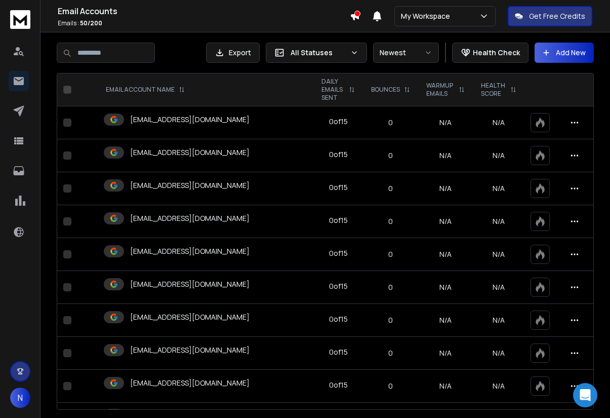
click at [562, 58] on button "Add New" at bounding box center [564, 53] width 59 height 20
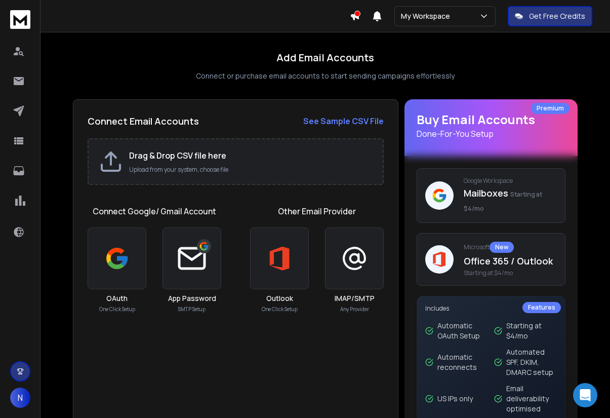
click at [125, 281] on div at bounding box center [117, 258] width 59 height 62
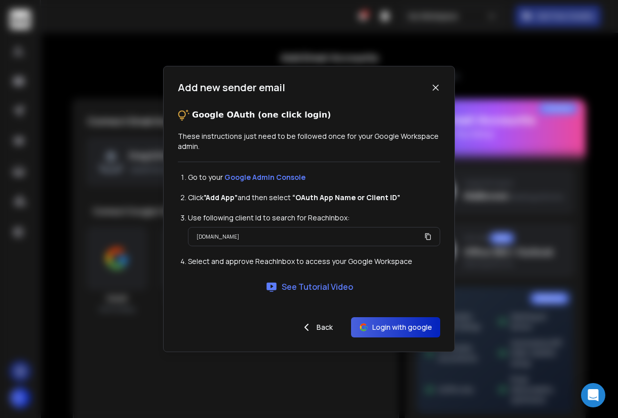
click at [395, 322] on button "Login with google" at bounding box center [395, 327] width 89 height 20
